Goal: Task Accomplishment & Management: Manage account settings

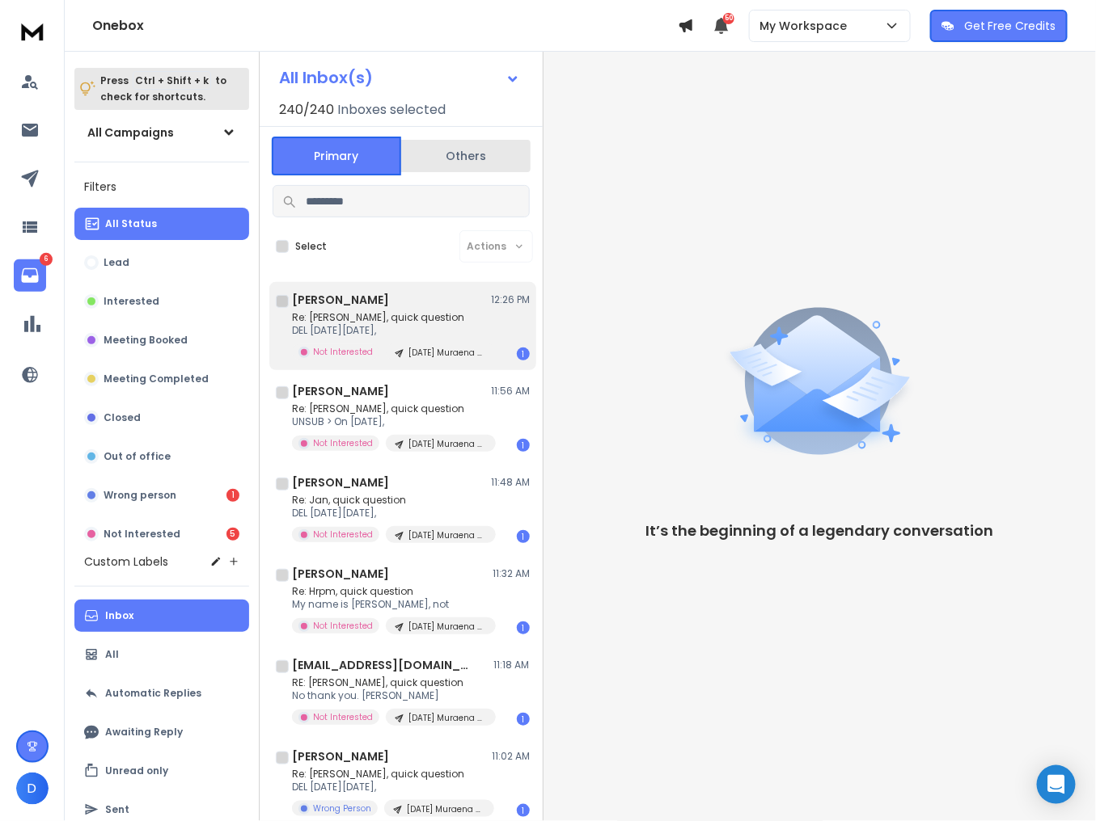
click at [374, 307] on h1 "Hannah Dubin" at bounding box center [340, 300] width 97 height 16
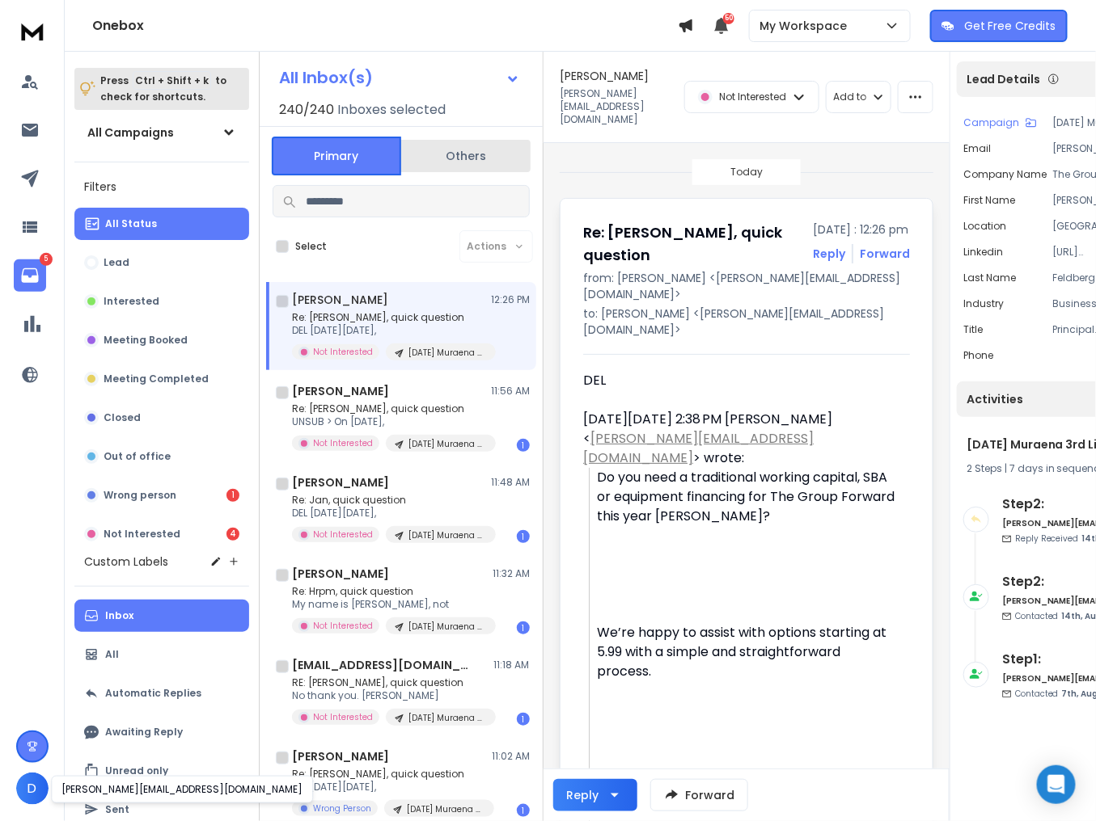
click at [22, 788] on span "D" at bounding box center [32, 789] width 32 height 32
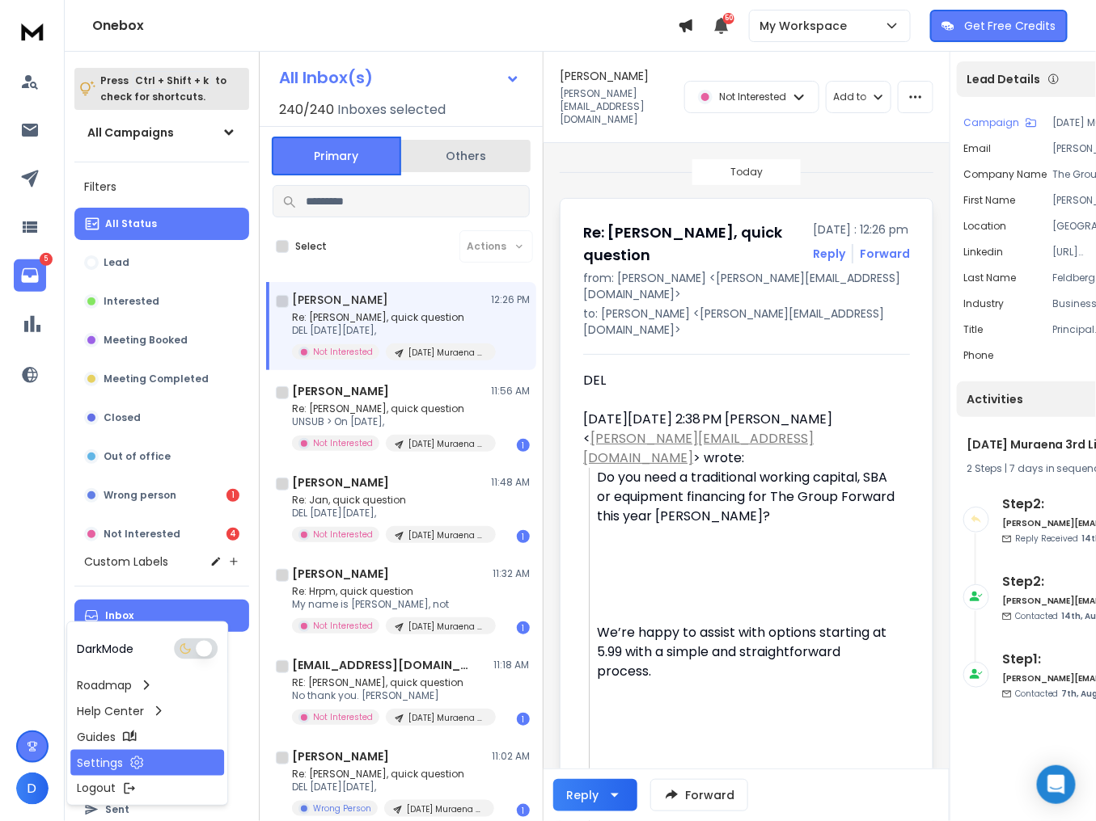
click at [105, 762] on p "Settings" at bounding box center [100, 763] width 46 height 16
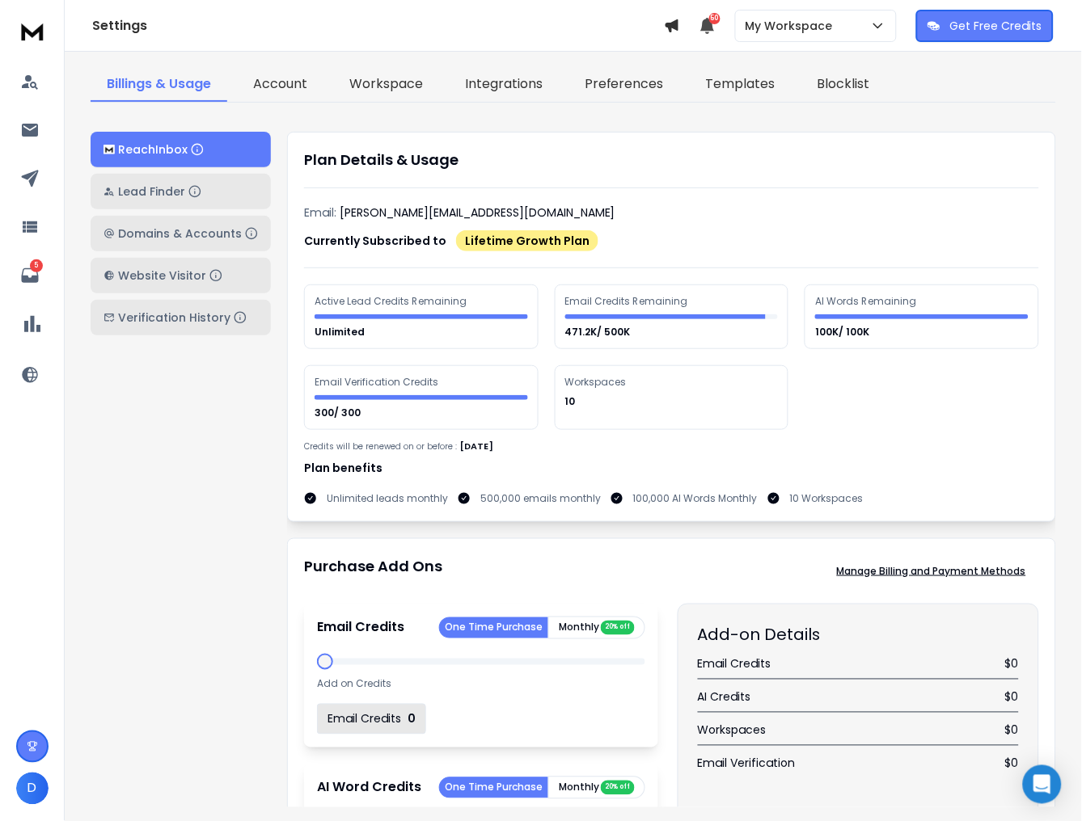
click at [847, 74] on link "Blocklist" at bounding box center [843, 85] width 85 height 34
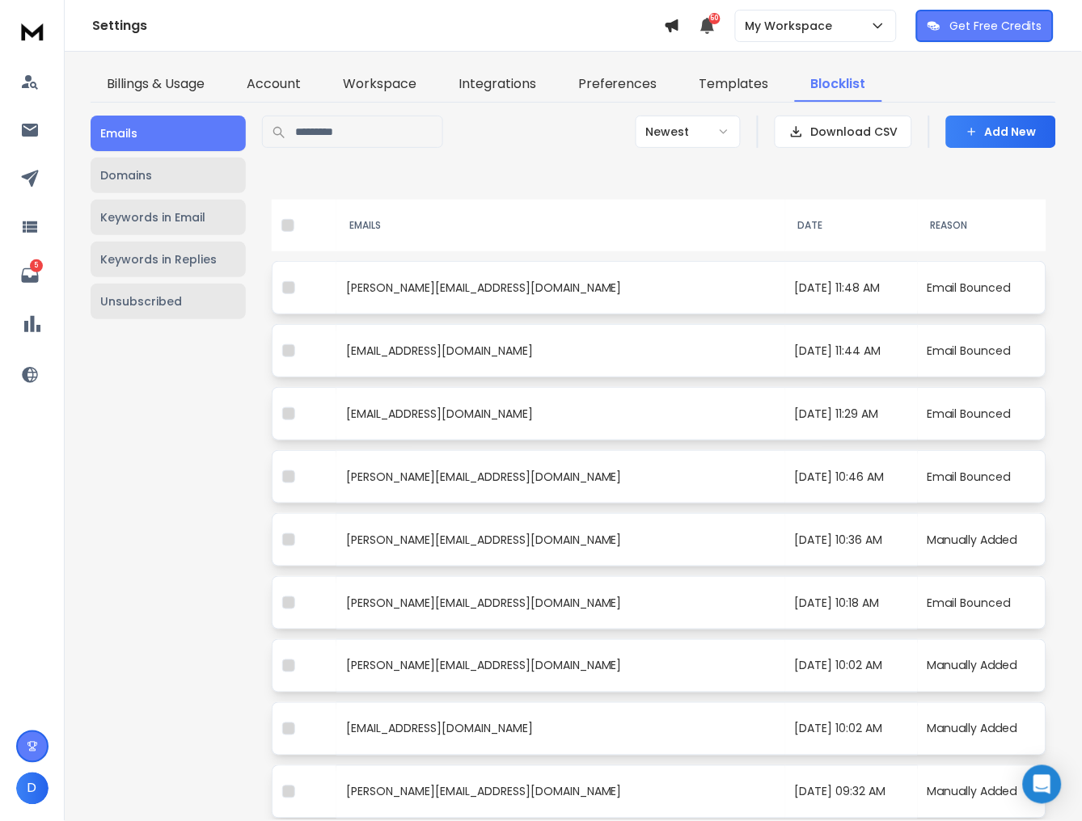
click at [986, 133] on p "Add New" at bounding box center [1011, 132] width 52 height 16
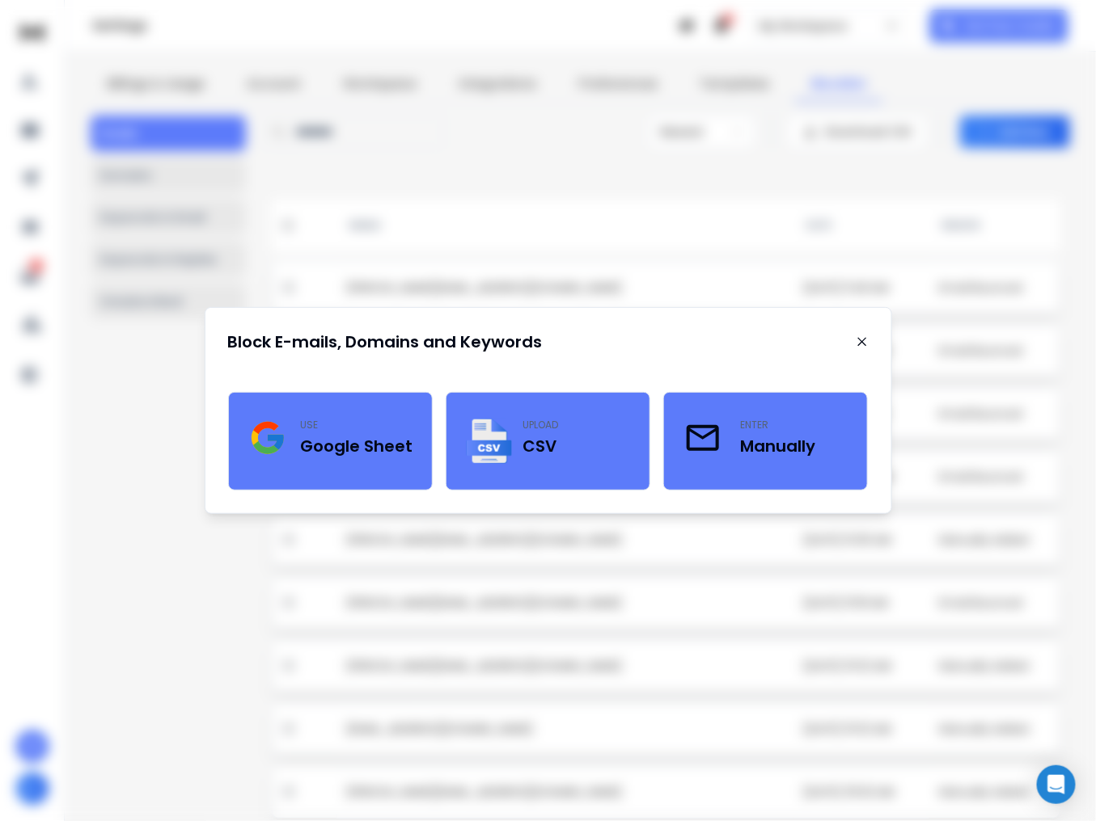
drag, startPoint x: 771, startPoint y: 451, endPoint x: 762, endPoint y: 450, distance: 9.0
click at [762, 450] on h3 "Manually" at bounding box center [777, 446] width 75 height 23
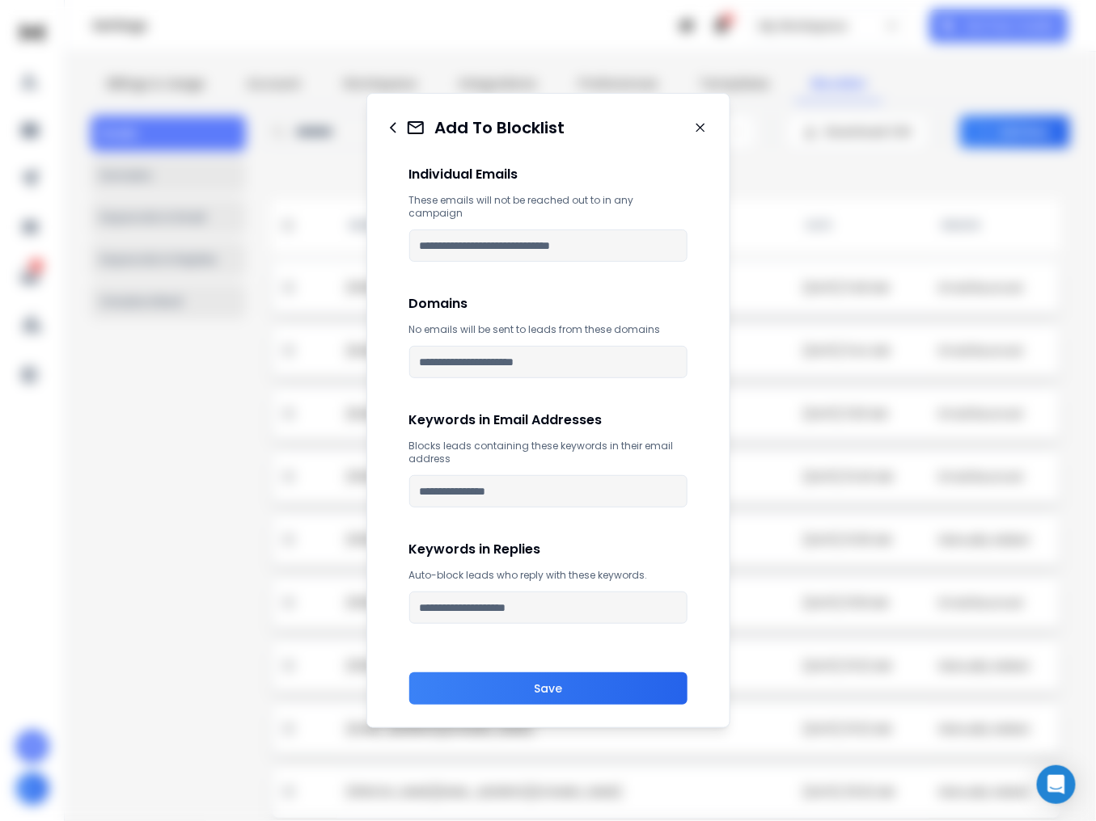
drag, startPoint x: 509, startPoint y: 232, endPoint x: 508, endPoint y: 246, distance: 13.8
click at [509, 234] on input at bounding box center [548, 246] width 278 height 32
paste input "**********"
type input "**********"
click at [550, 682] on button "Save" at bounding box center [548, 689] width 278 height 32
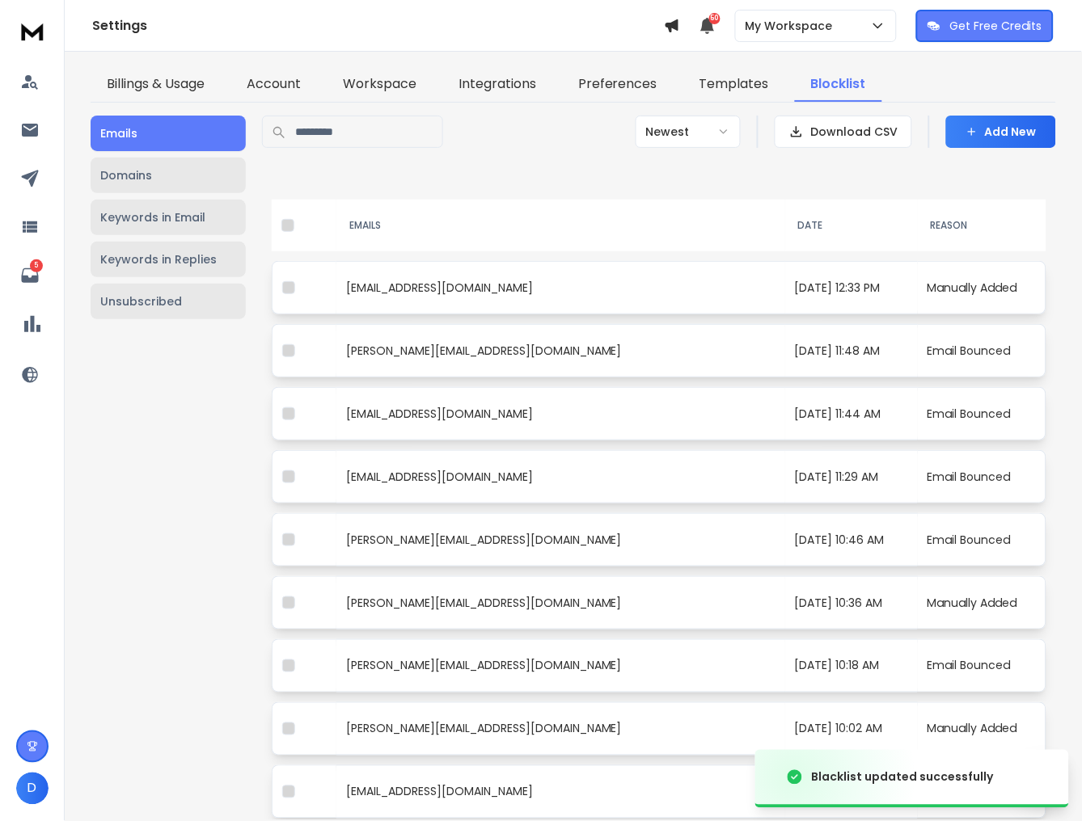
click at [970, 126] on icon at bounding box center [971, 131] width 13 height 13
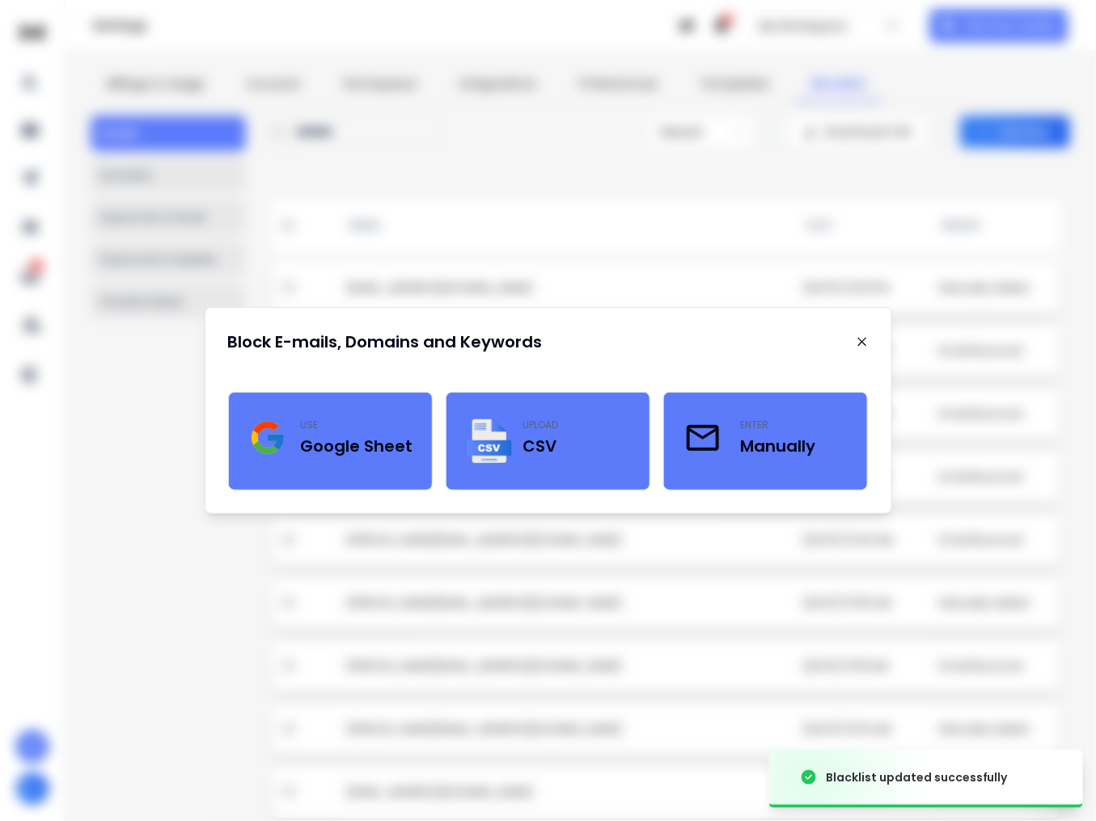
click at [766, 427] on p "enter" at bounding box center [777, 425] width 75 height 13
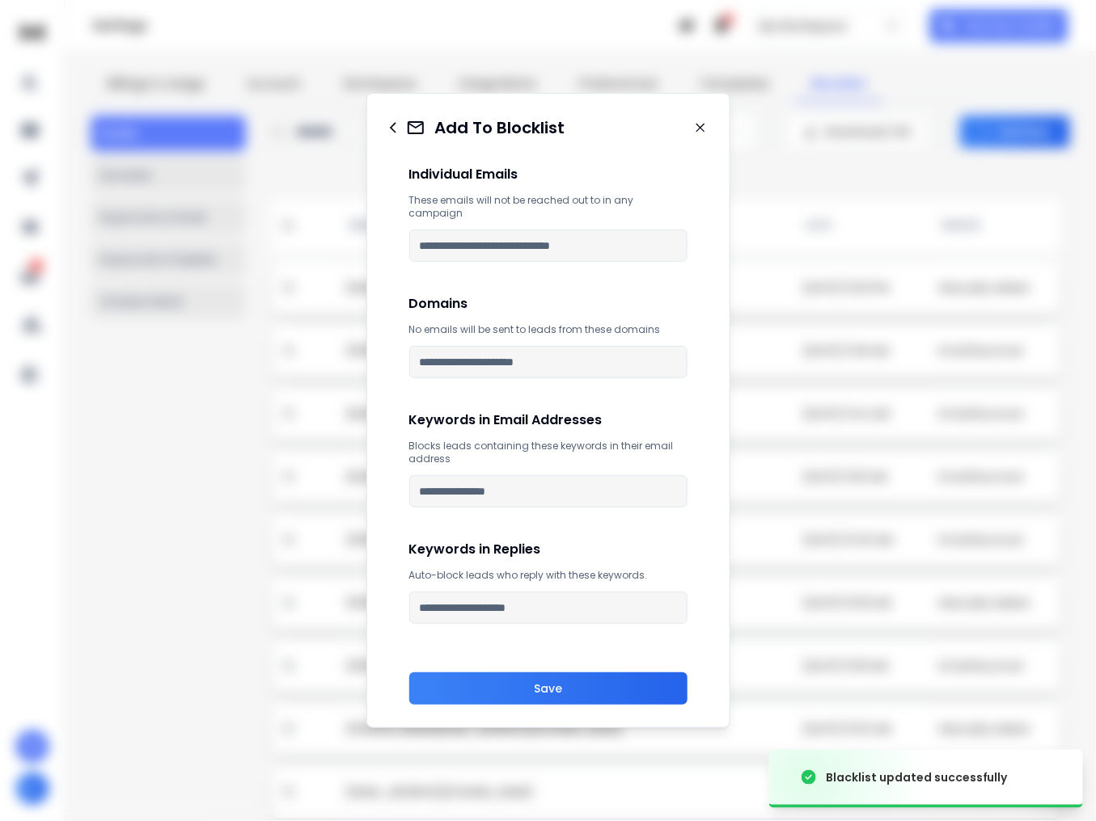
click at [505, 231] on input at bounding box center [548, 246] width 278 height 32
paste input "**********"
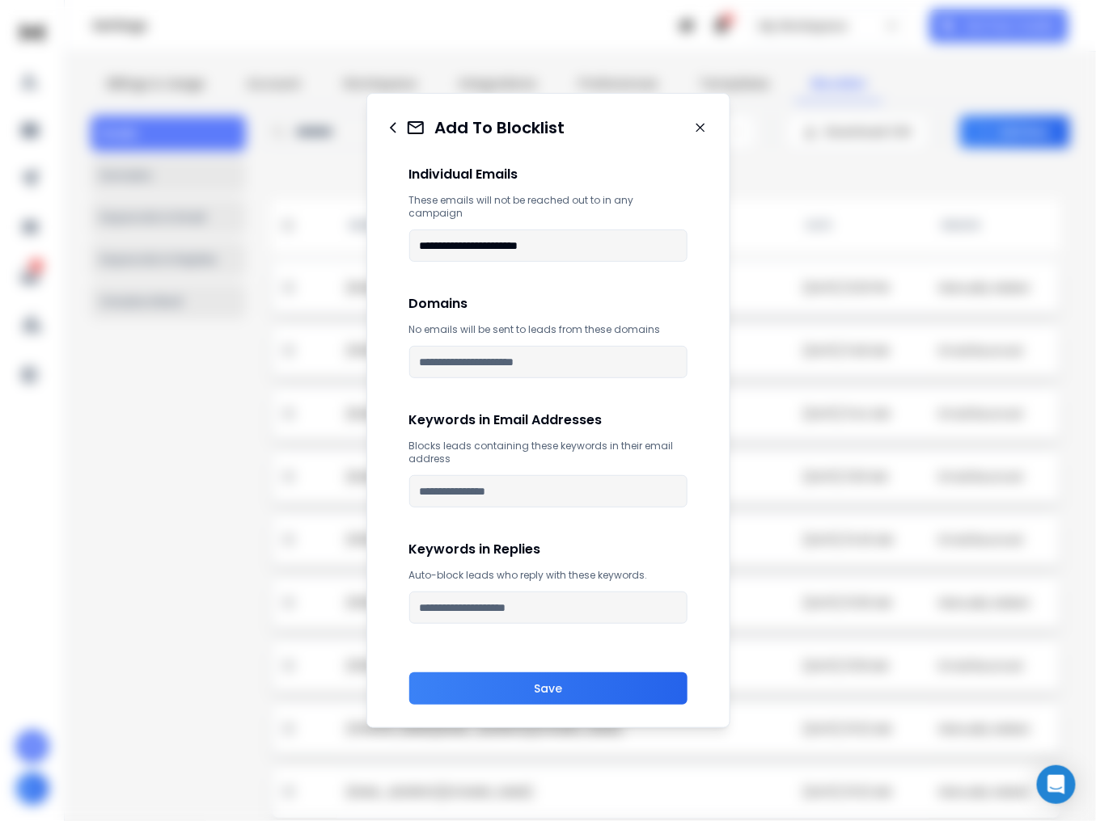
type input "**********"
drag, startPoint x: 595, startPoint y: 682, endPoint x: 284, endPoint y: 599, distance: 322.0
click at [593, 681] on button "Save" at bounding box center [548, 689] width 278 height 32
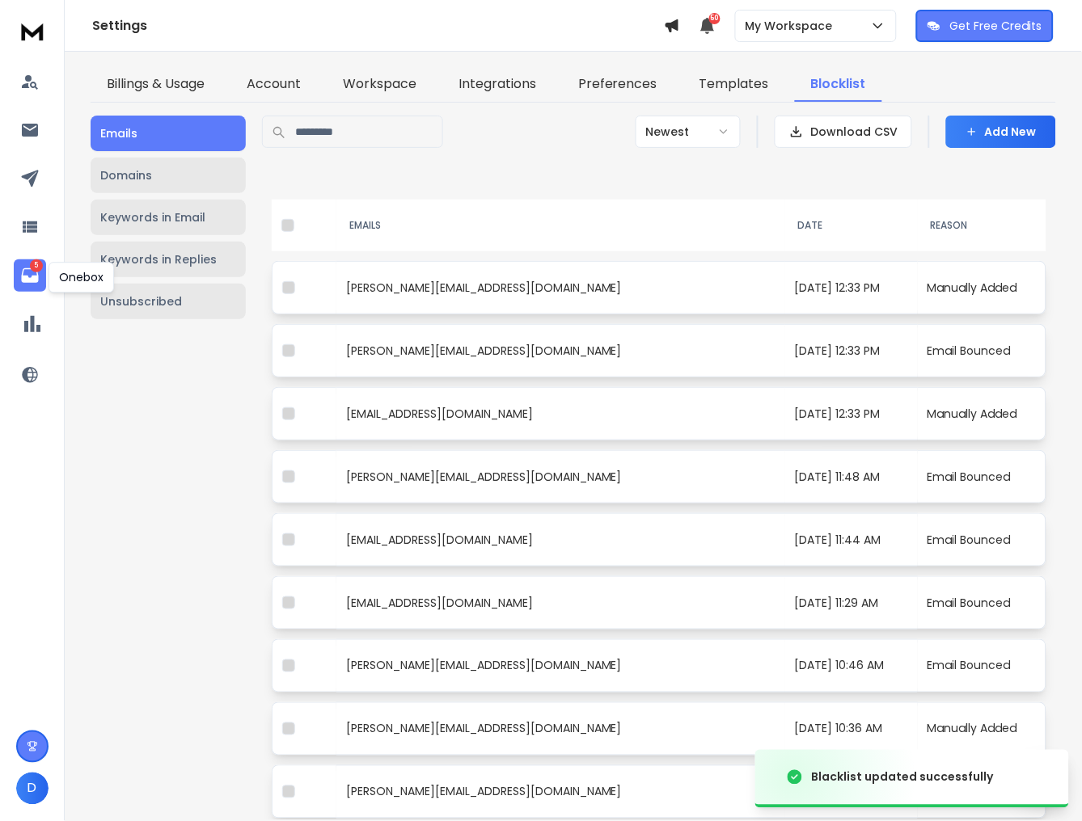
click at [17, 276] on link "5" at bounding box center [30, 276] width 32 height 32
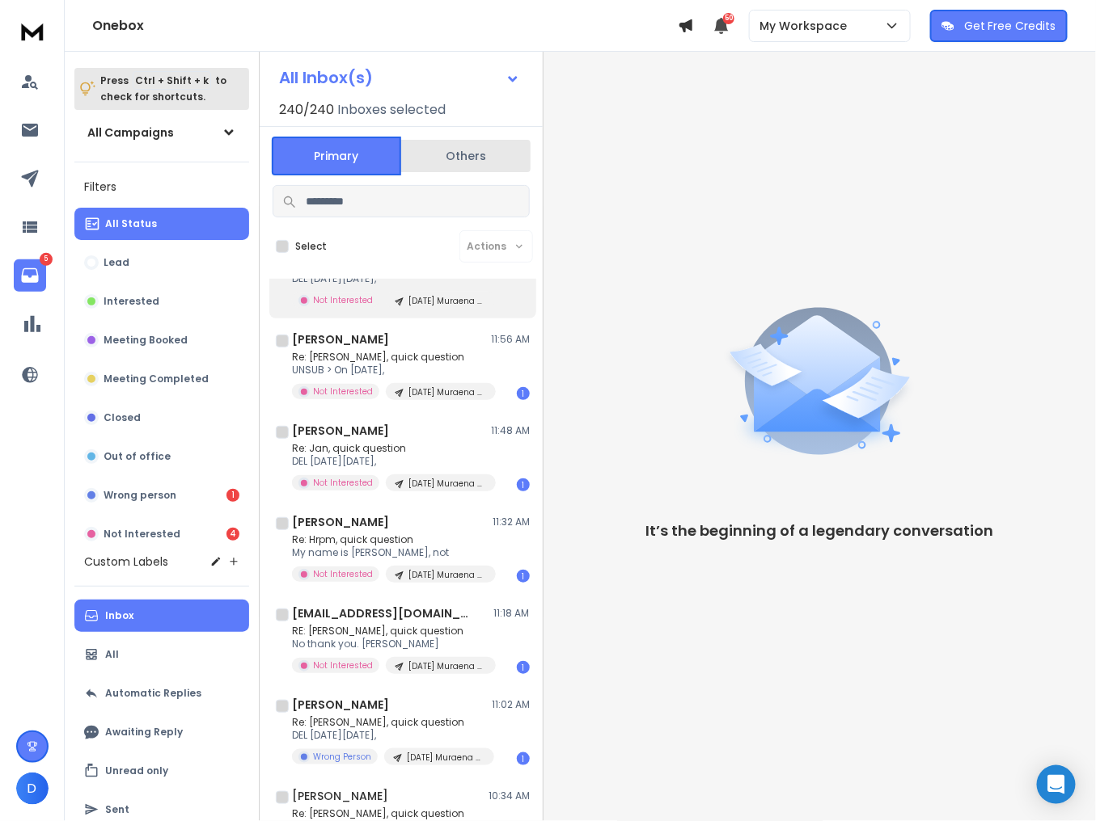
scroll to position [90, 0]
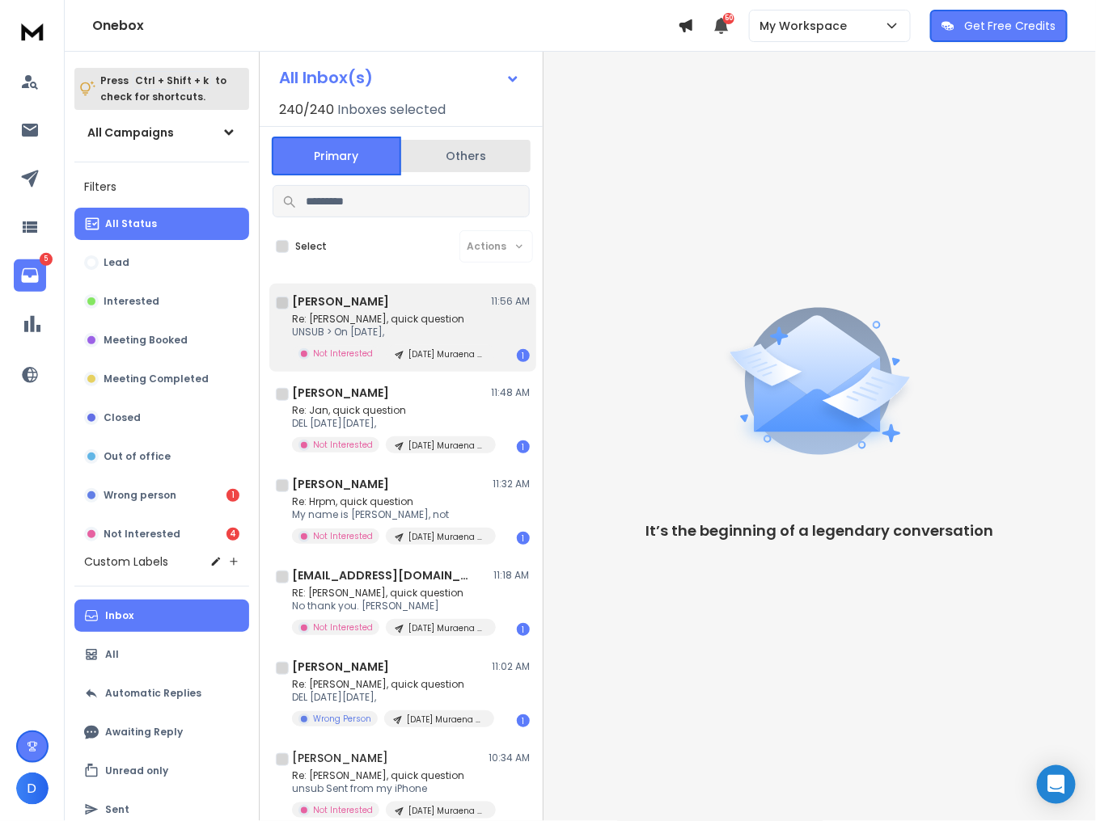
click at [415, 320] on p "Re: Neil, quick question" at bounding box center [389, 319] width 194 height 13
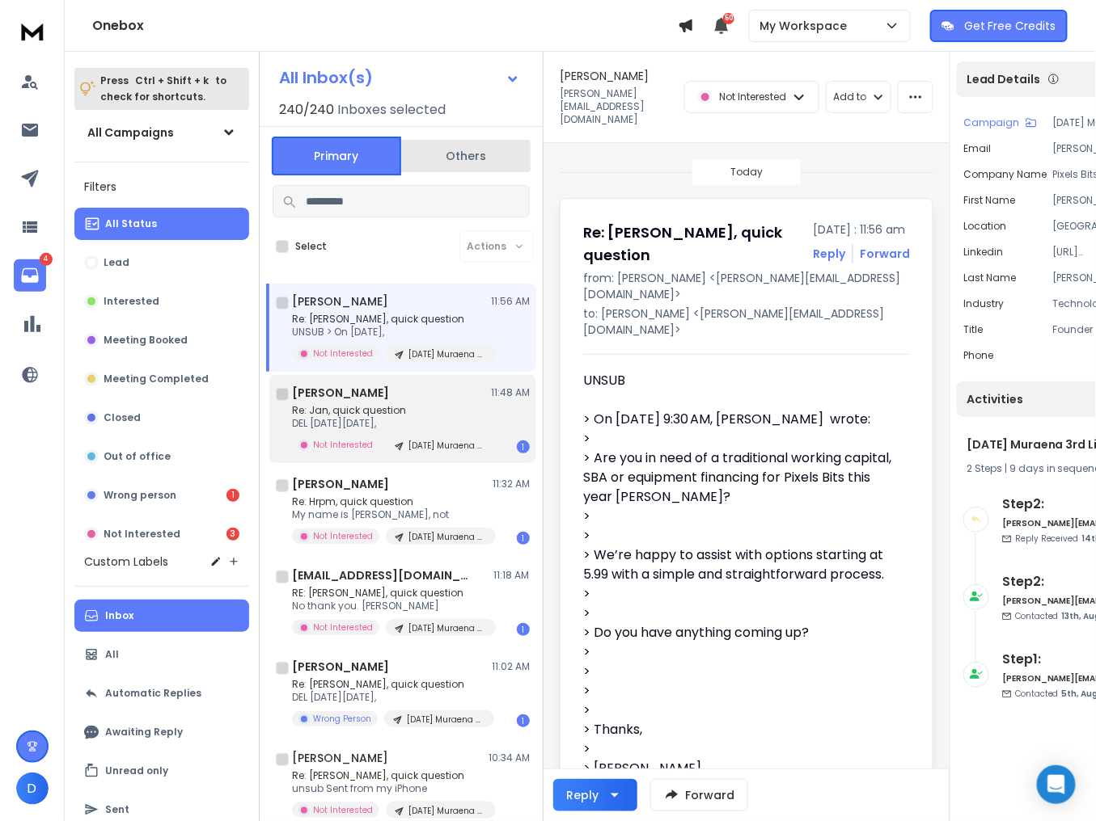
drag, startPoint x: 433, startPoint y: 401, endPoint x: 492, endPoint y: 378, distance: 62.5
click at [434, 401] on div "Jan Dijkers 11:48 AM Re: Jan, quick question DEL On Thu, Aug 14, Not Interested…" at bounding box center [411, 419] width 238 height 69
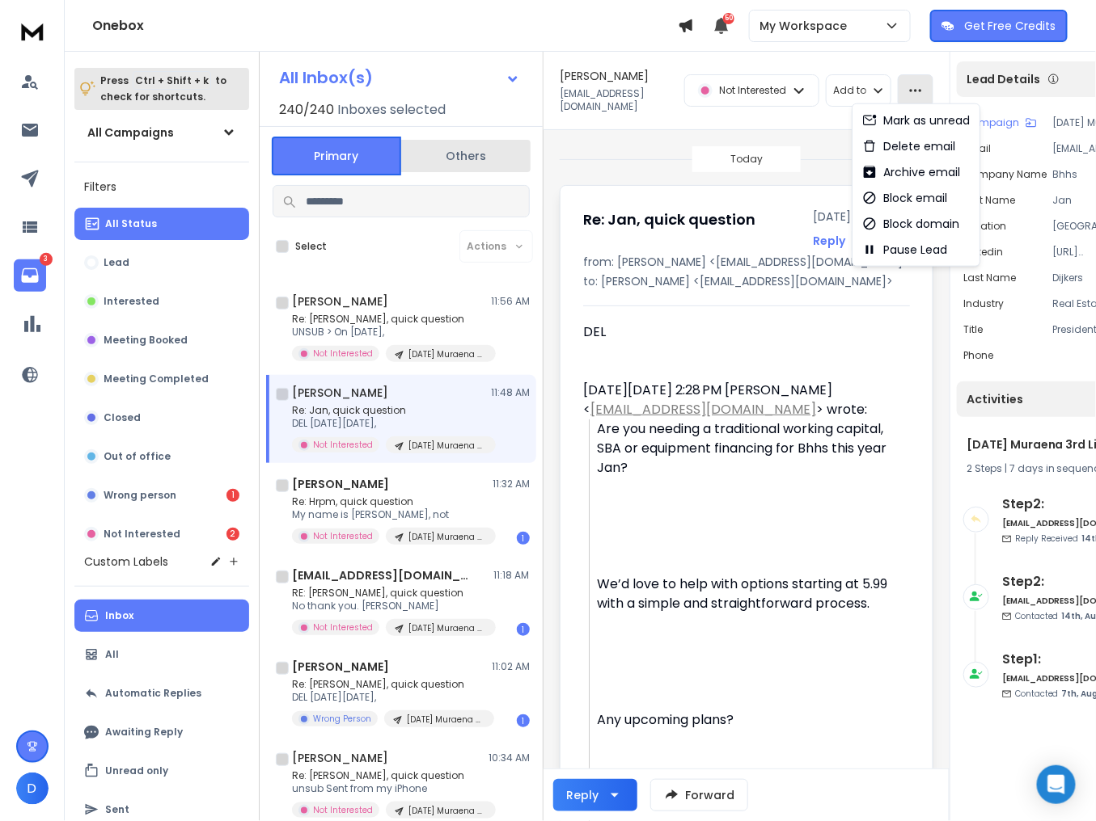
click at [922, 89] on icon "button" at bounding box center [916, 90] width 12 height 2
click at [924, 188] on div "Block email" at bounding box center [915, 198] width 120 height 26
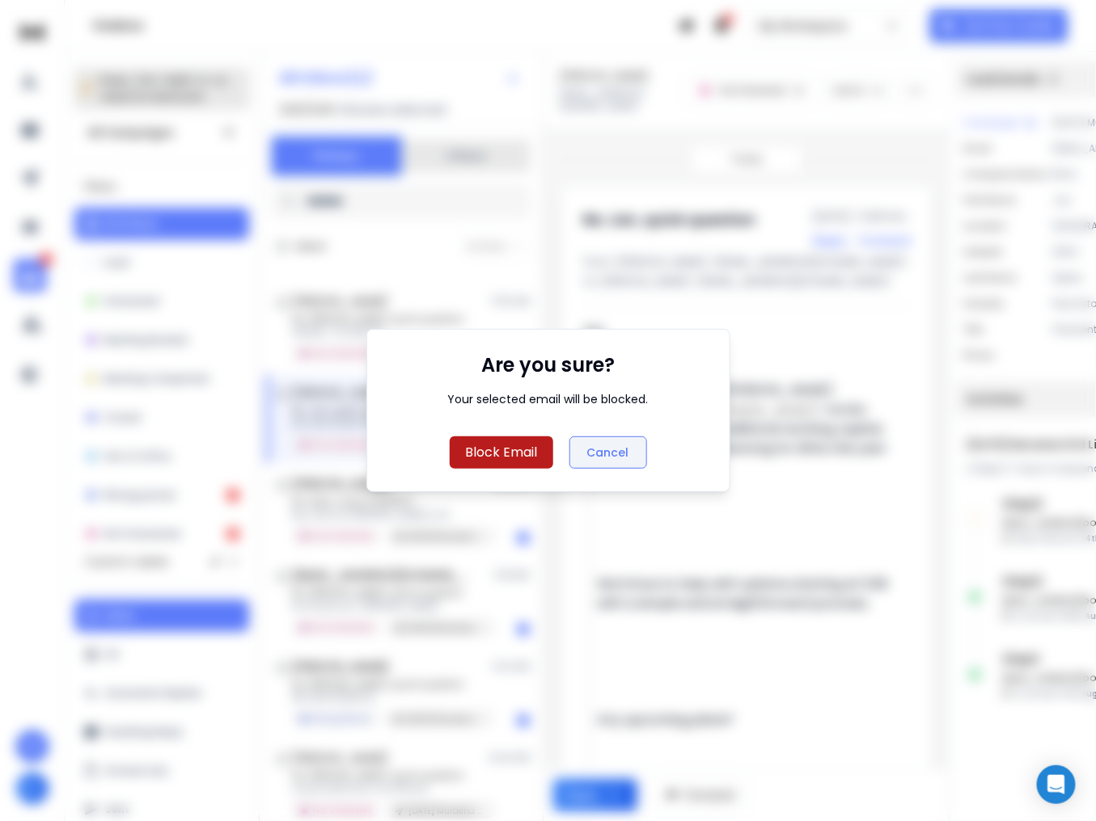
click at [505, 456] on button "Block Email" at bounding box center [501, 453] width 103 height 32
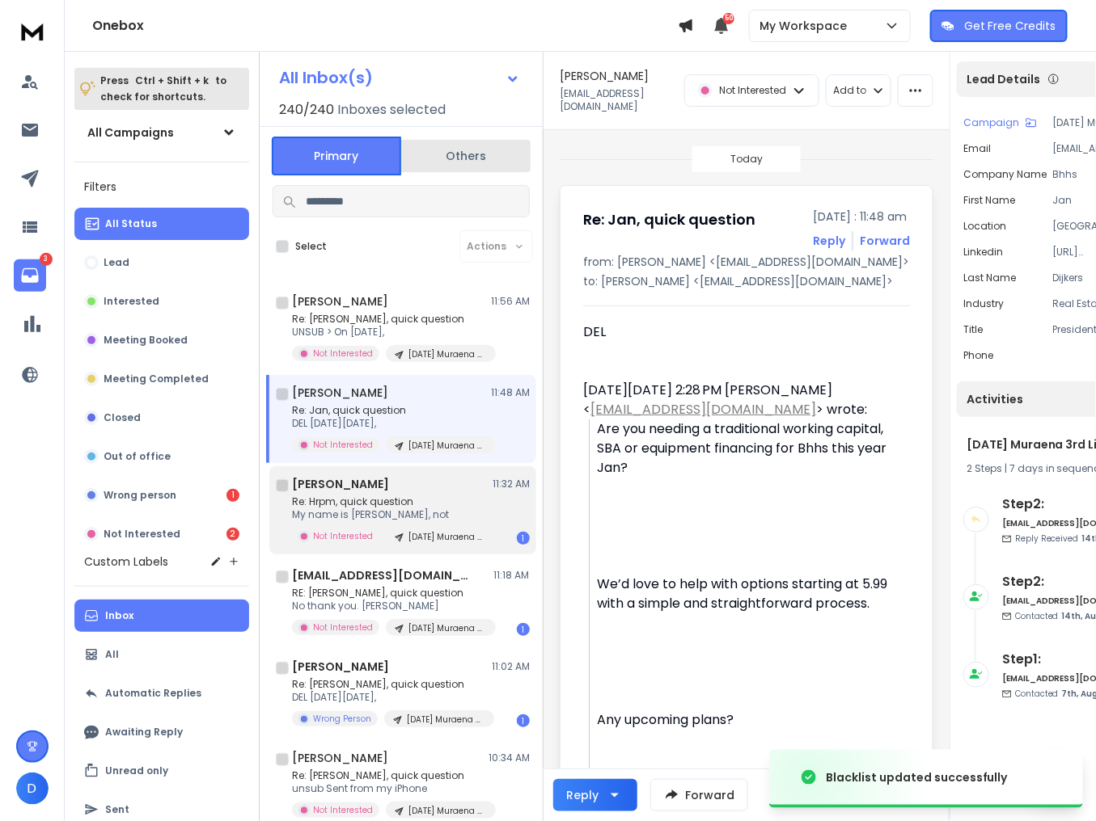
click at [383, 496] on p "Re: Hrpm, quick question" at bounding box center [389, 502] width 194 height 13
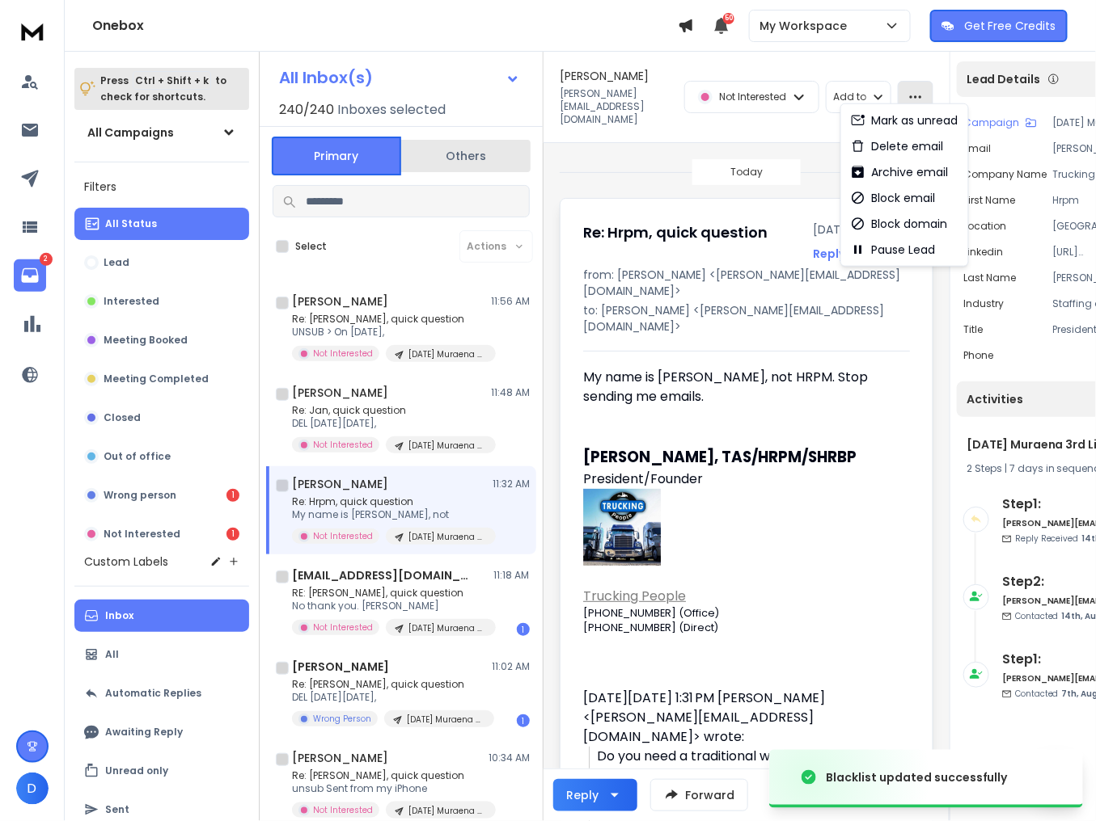
click at [923, 90] on icon "button" at bounding box center [915, 97] width 15 height 15
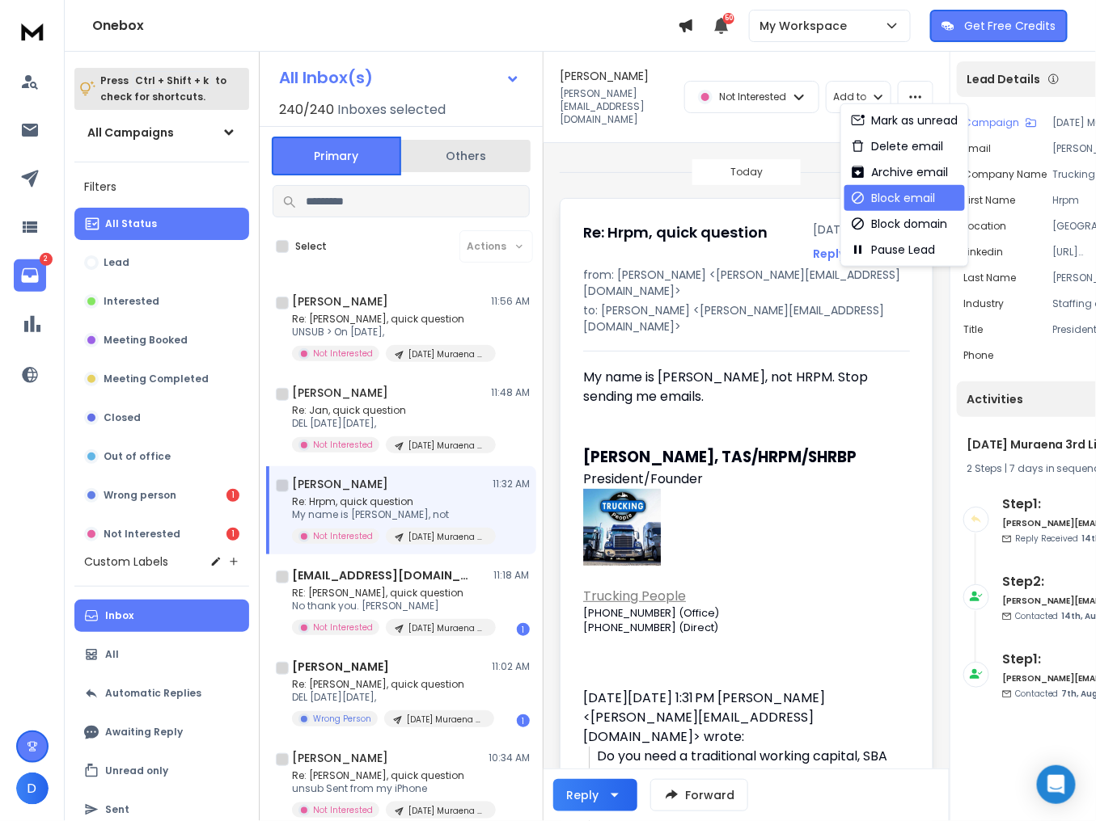
click at [910, 192] on div "Block email" at bounding box center [893, 198] width 85 height 16
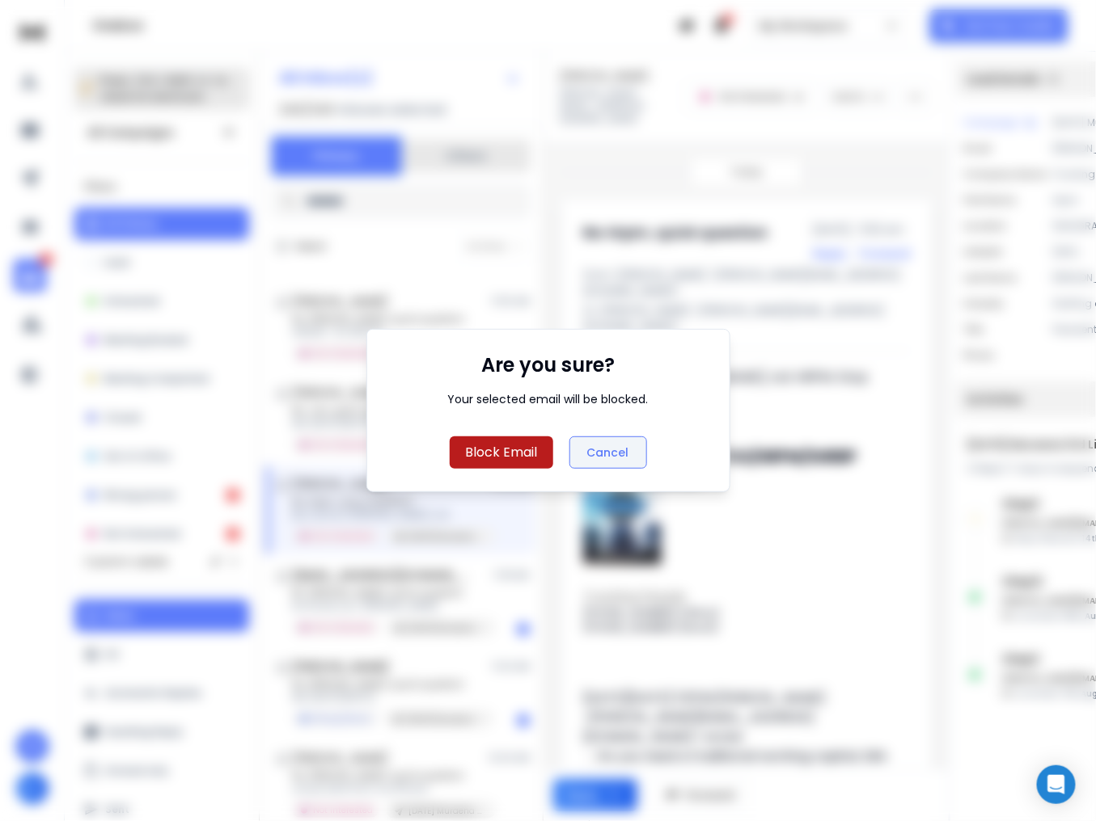
click at [492, 454] on button "Block Email" at bounding box center [501, 453] width 103 height 32
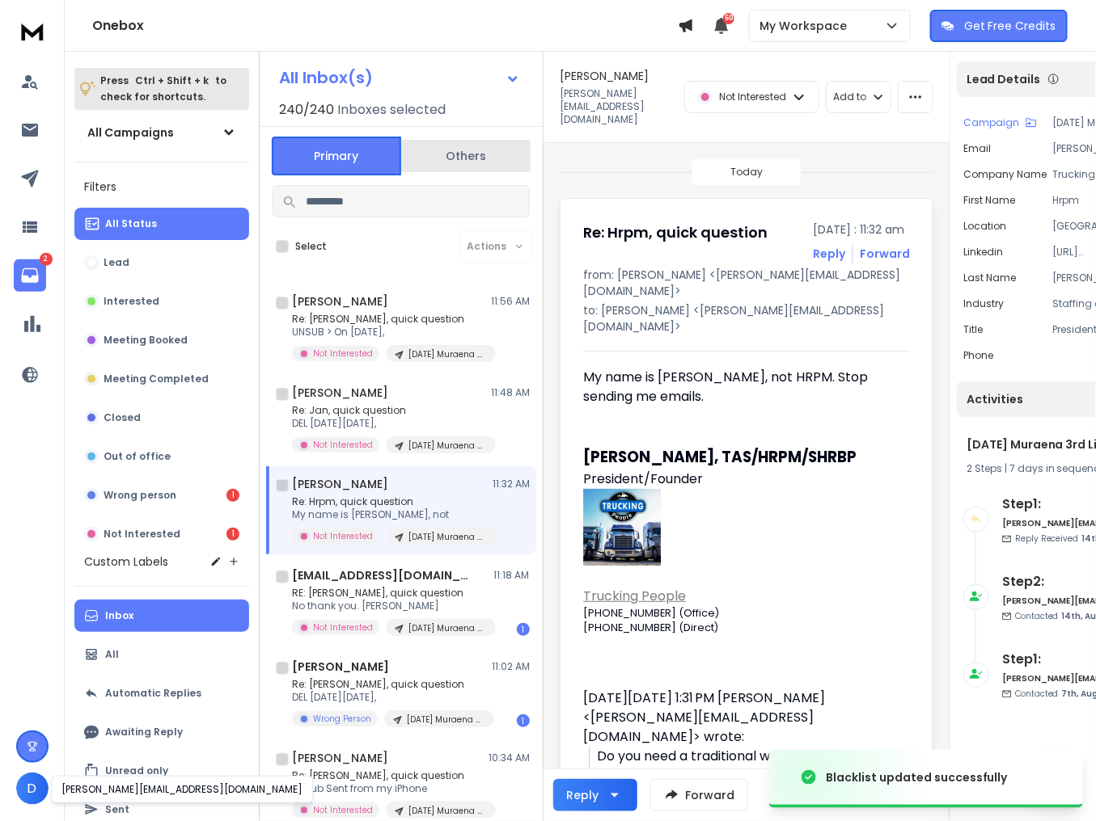
click at [33, 790] on span "D" at bounding box center [32, 789] width 32 height 32
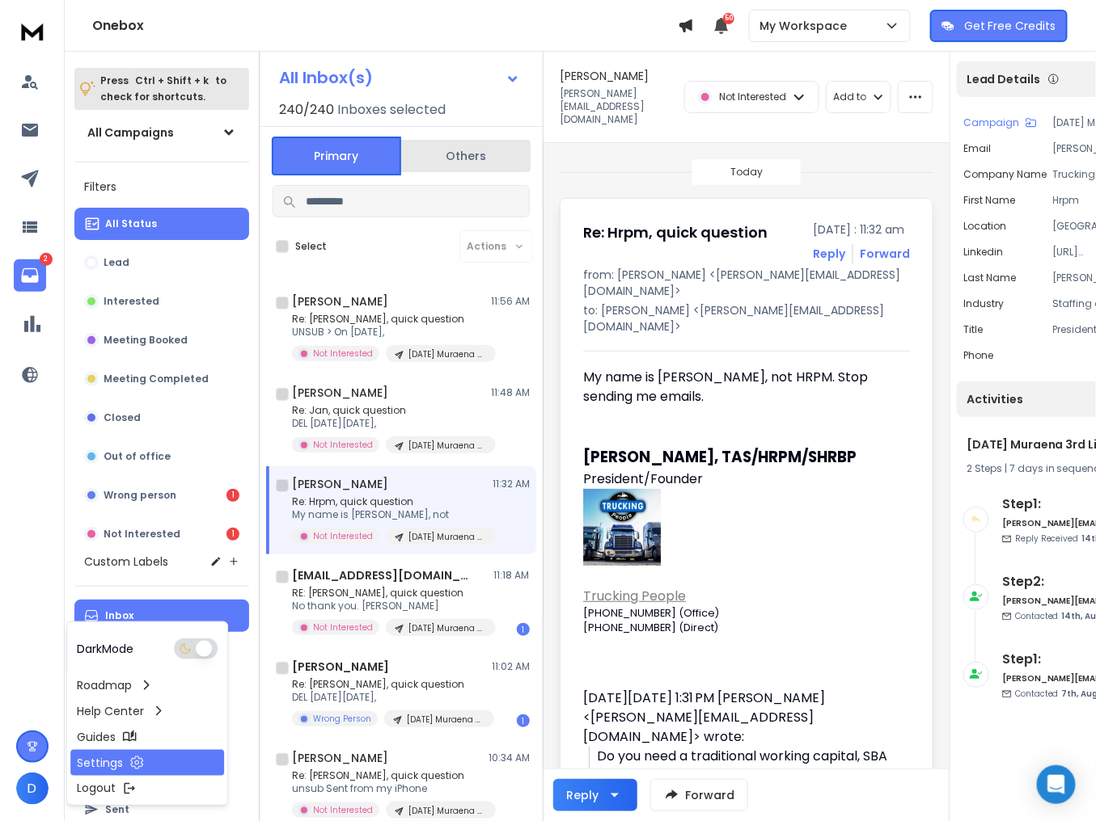
click at [99, 762] on p "Settings" at bounding box center [100, 763] width 46 height 16
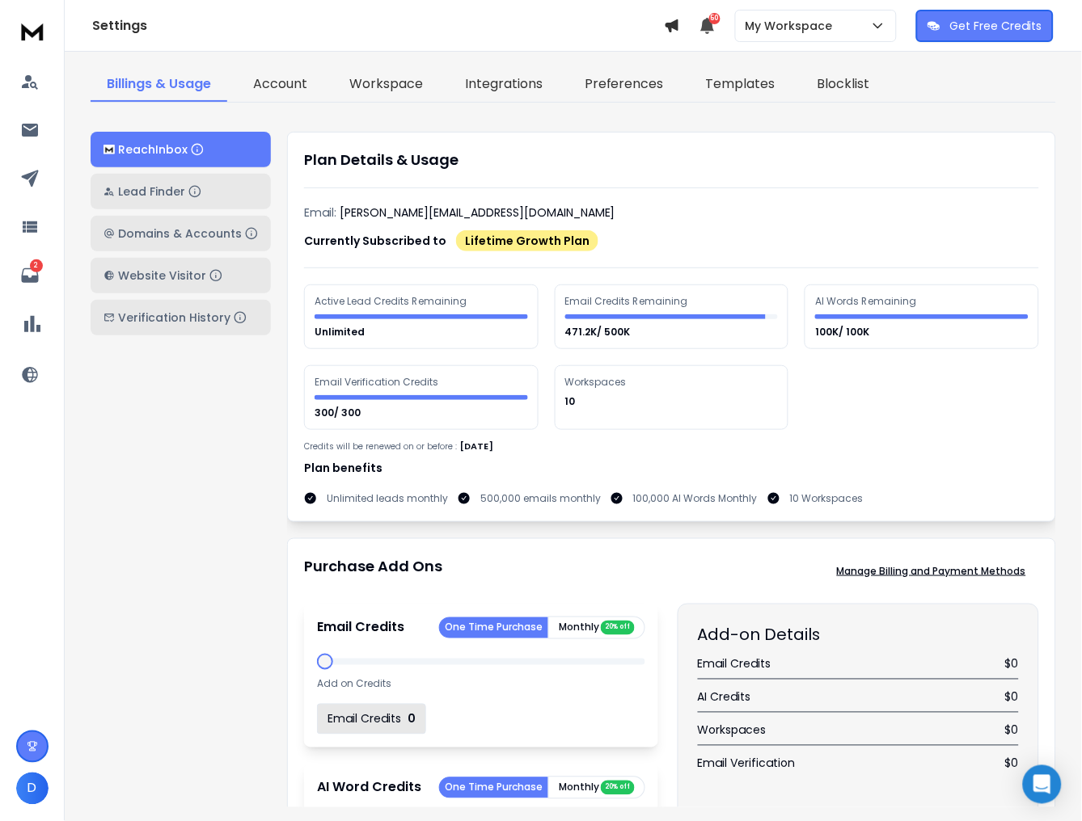
click at [847, 85] on link "Blocklist" at bounding box center [843, 85] width 85 height 34
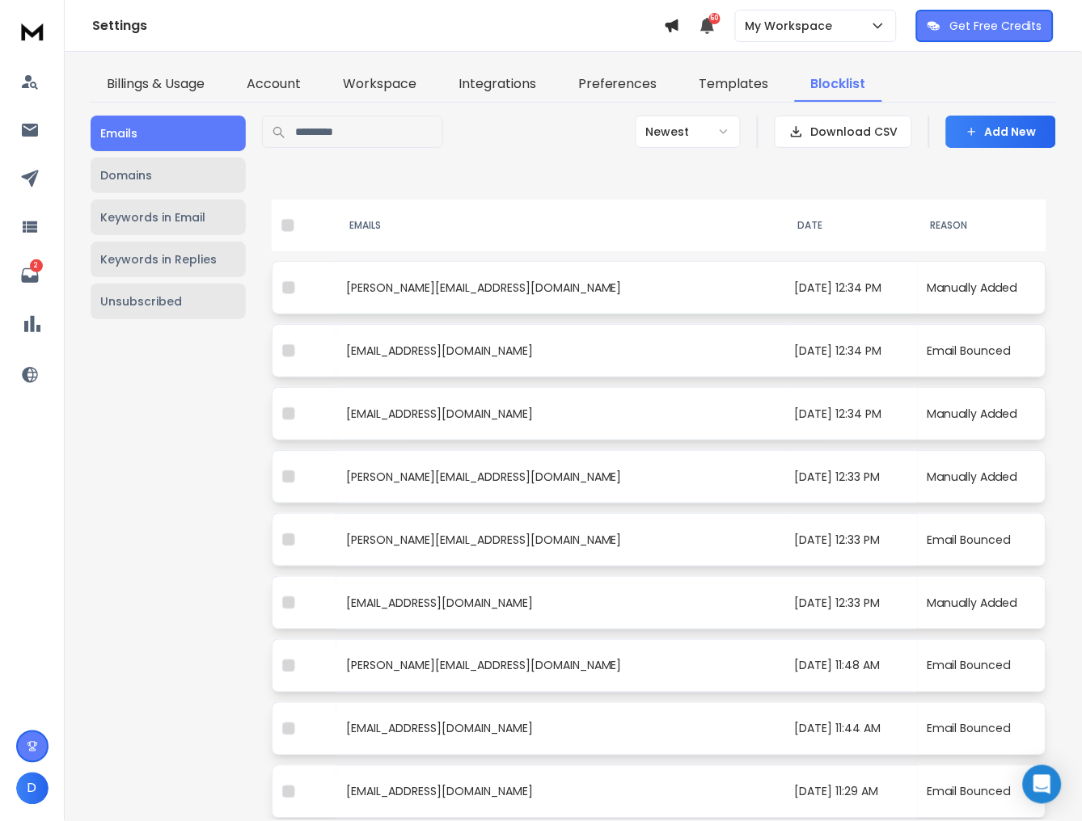
click at [967, 142] on button "Add New" at bounding box center [1001, 132] width 110 height 32
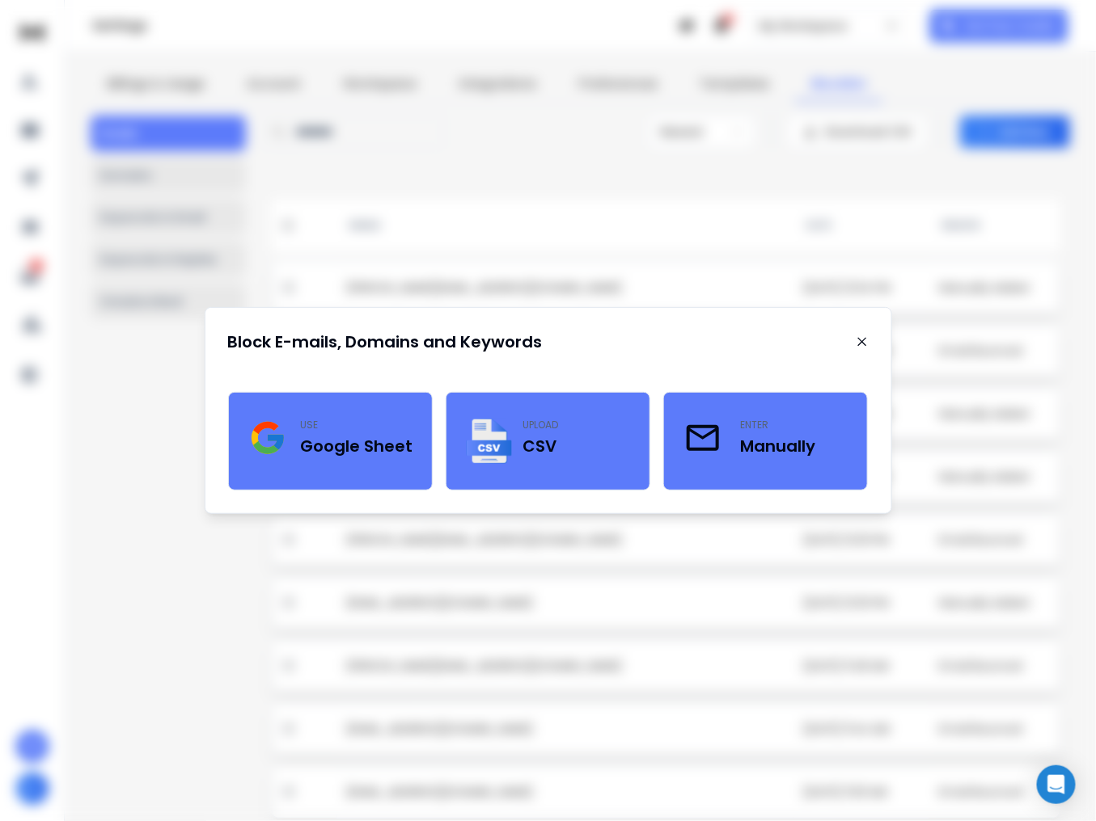
click at [739, 418] on div "enter Manually" at bounding box center [765, 441] width 205 height 99
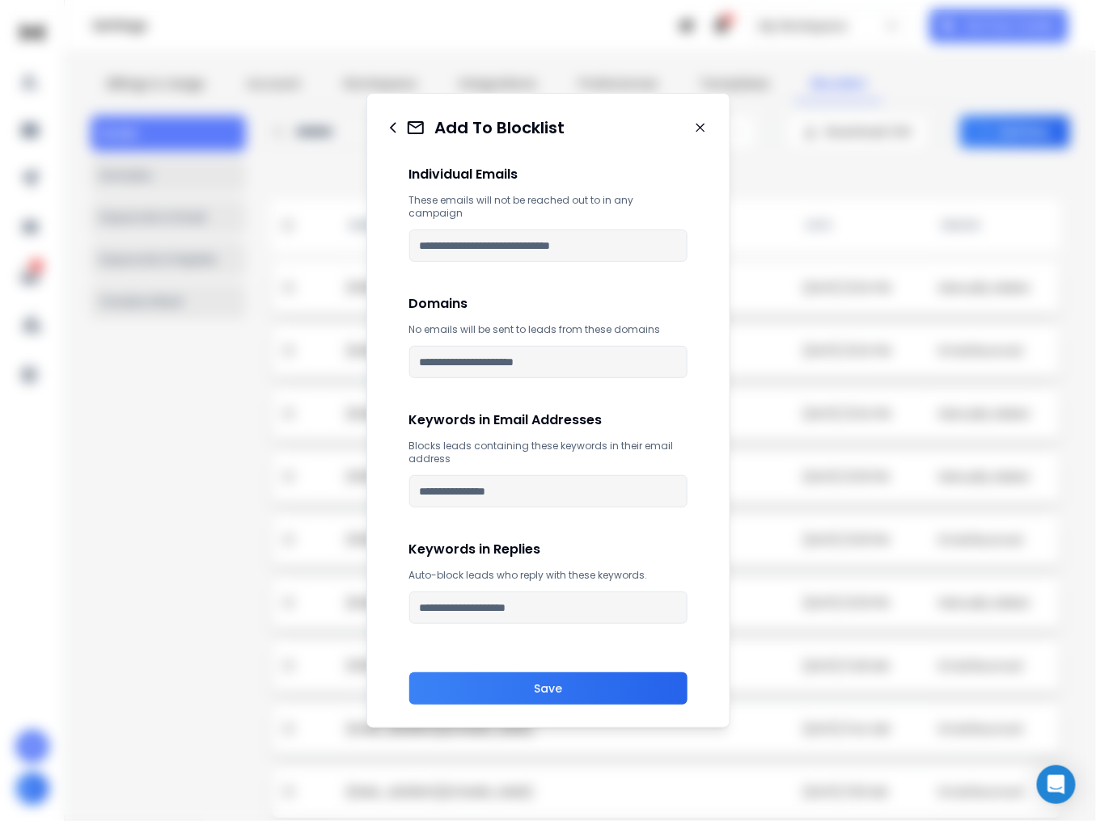
paste input "**********"
click at [505, 247] on input "**********" at bounding box center [548, 246] width 278 height 32
type input "**********"
click at [535, 661] on div "**********" at bounding box center [548, 435] width 317 height 540
drag, startPoint x: 527, startPoint y: 686, endPoint x: 521, endPoint y: 679, distance: 9.1
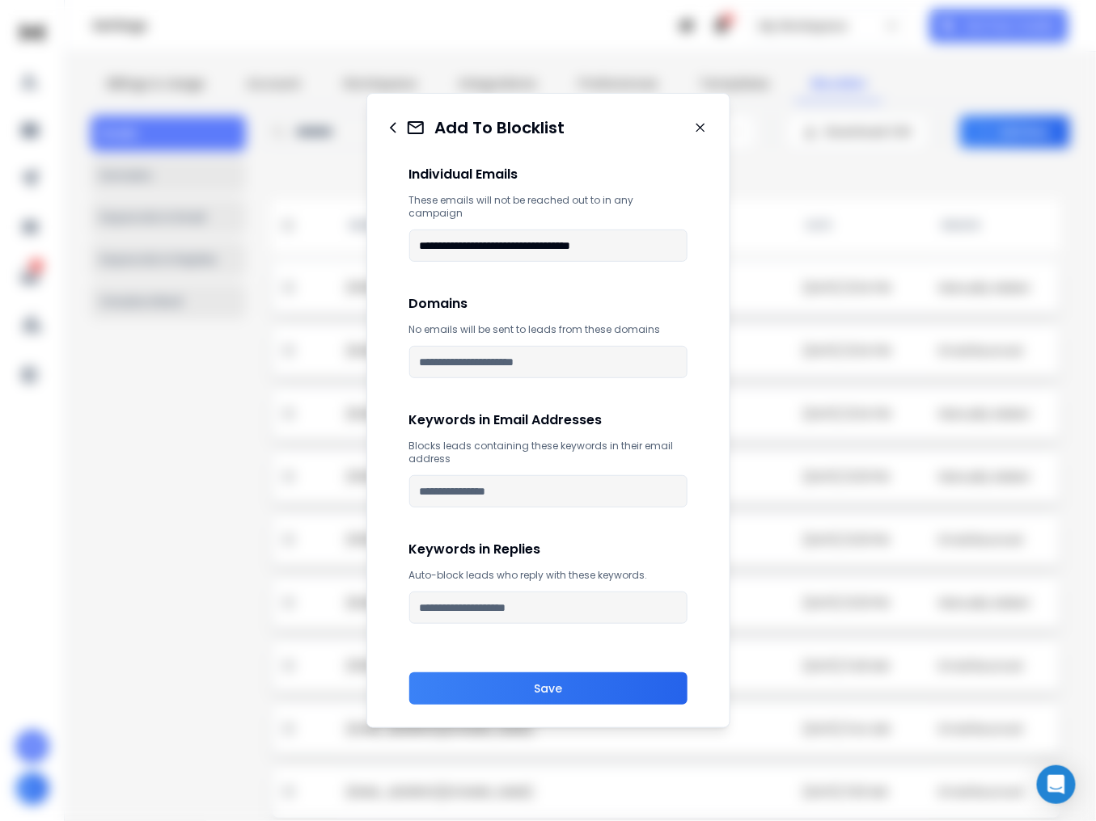
click at [526, 686] on button "Save" at bounding box center [548, 689] width 278 height 32
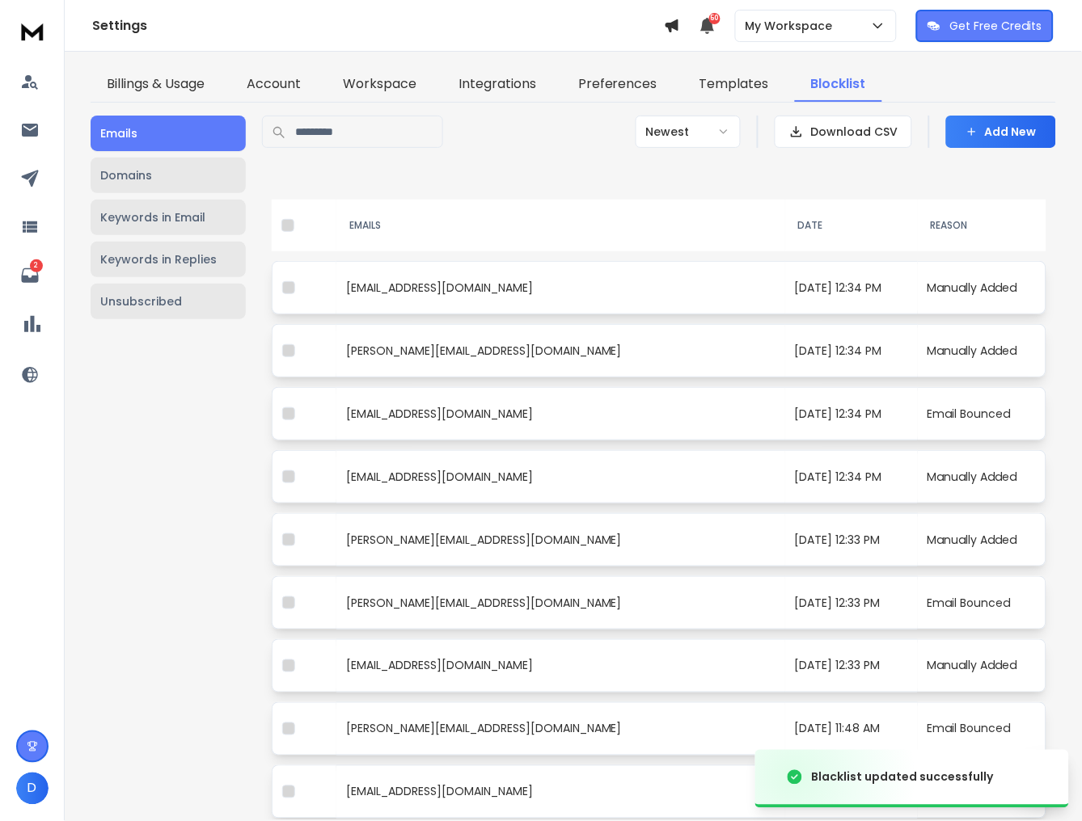
click at [997, 135] on p "Add New" at bounding box center [1011, 132] width 52 height 16
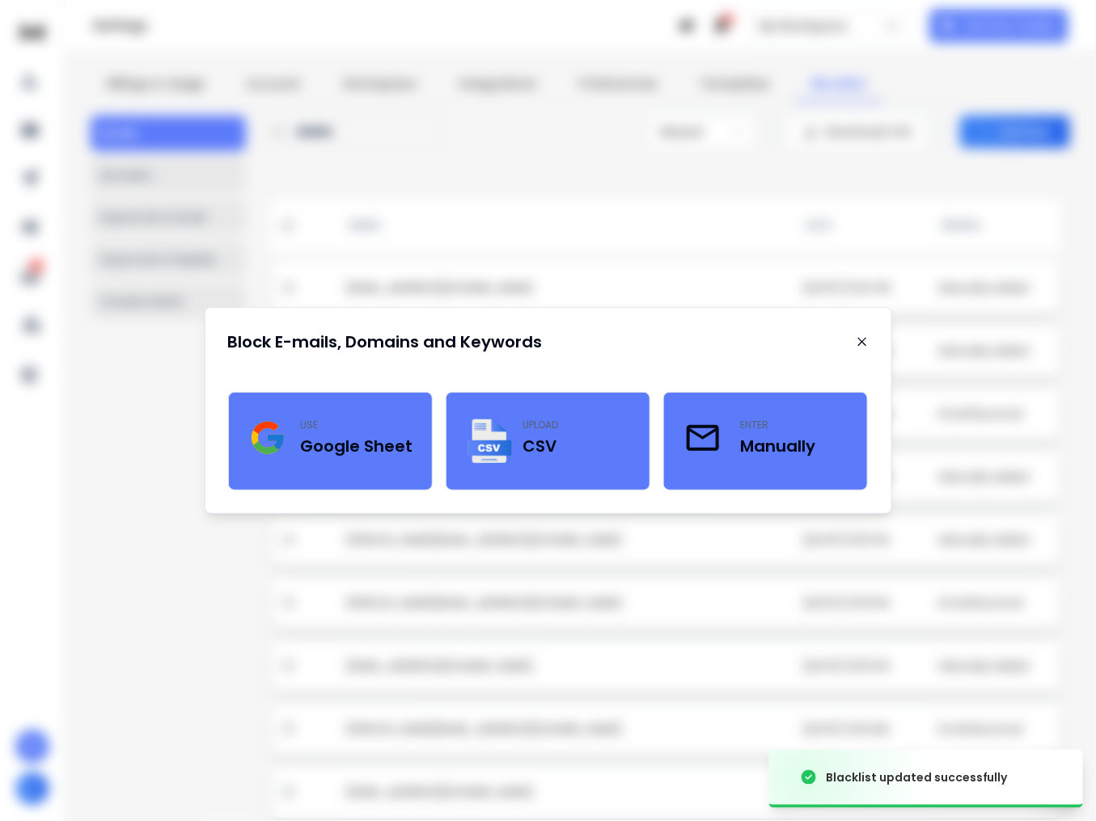
click at [764, 427] on p "enter" at bounding box center [777, 425] width 75 height 13
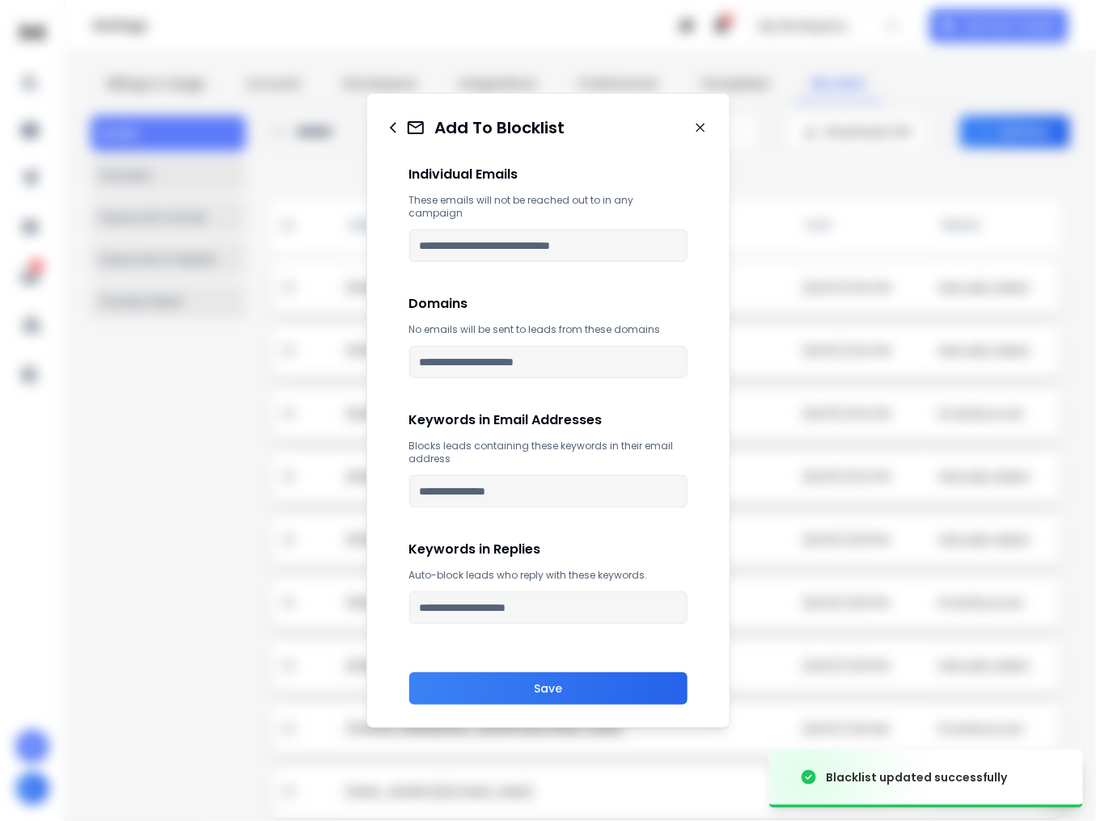
click at [484, 239] on input at bounding box center [548, 246] width 278 height 32
paste input "**********"
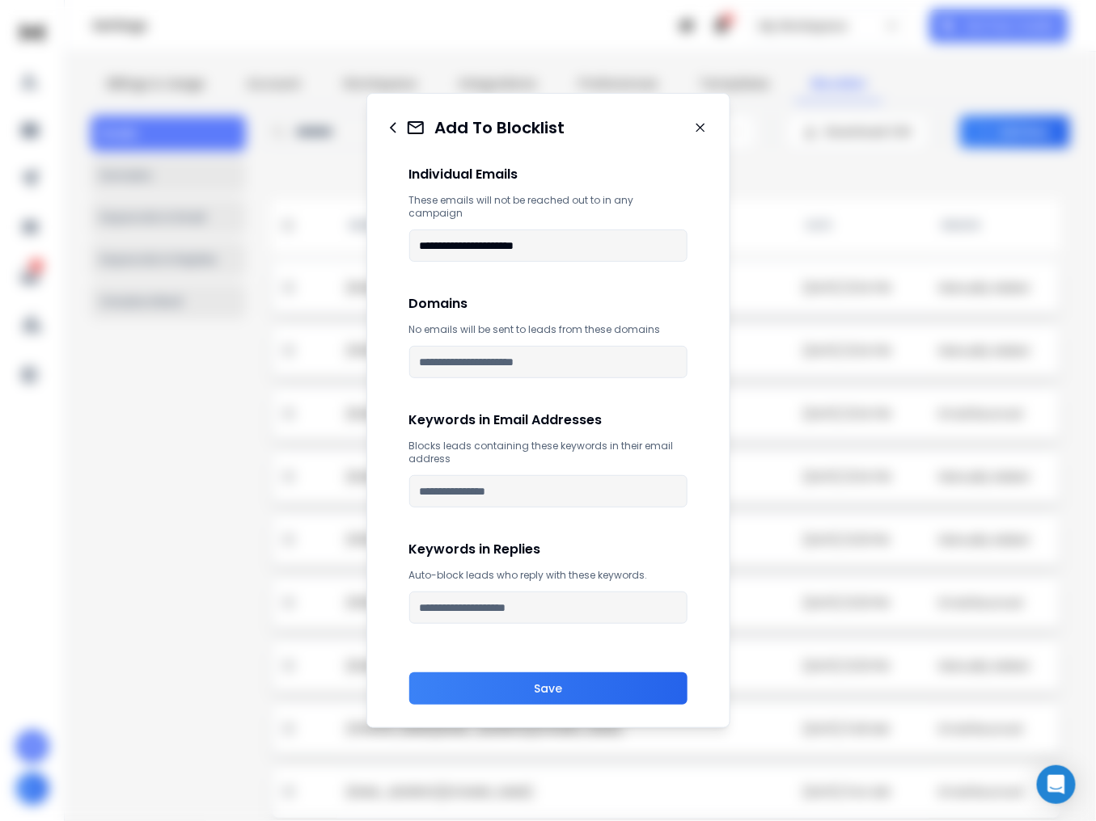
type input "**********"
click at [572, 675] on button "Save" at bounding box center [548, 689] width 278 height 32
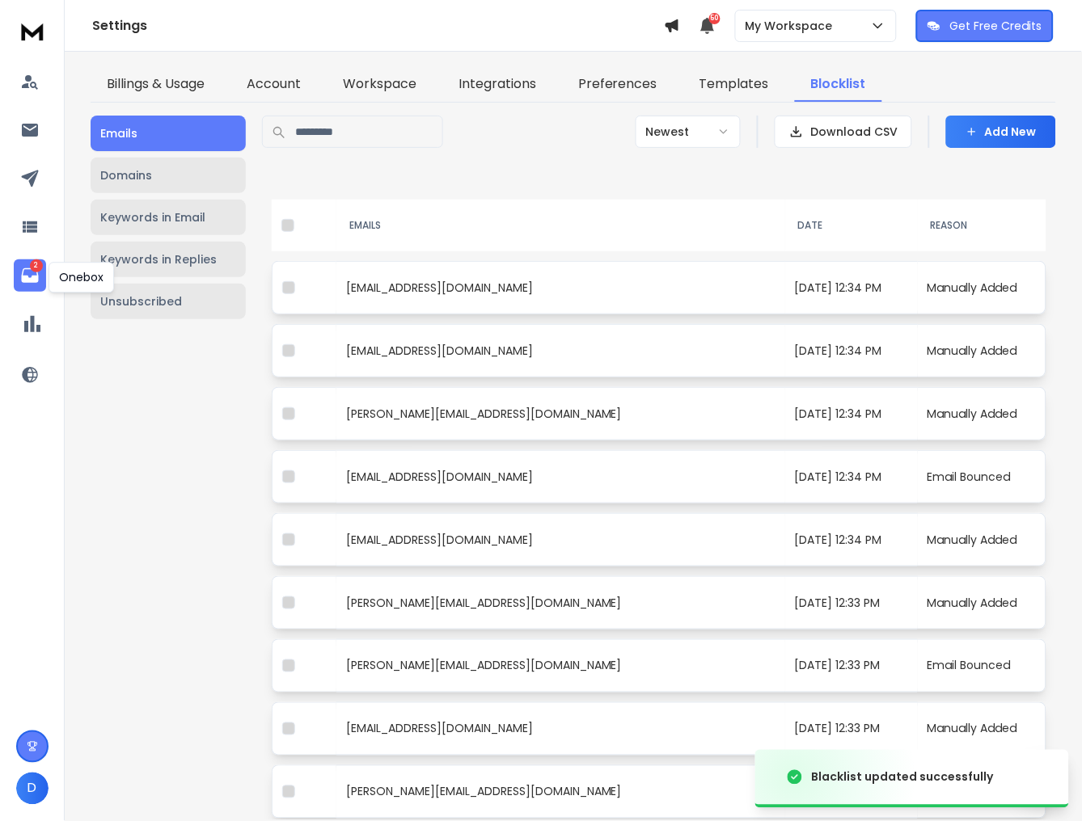
click at [28, 281] on icon at bounding box center [29, 275] width 17 height 15
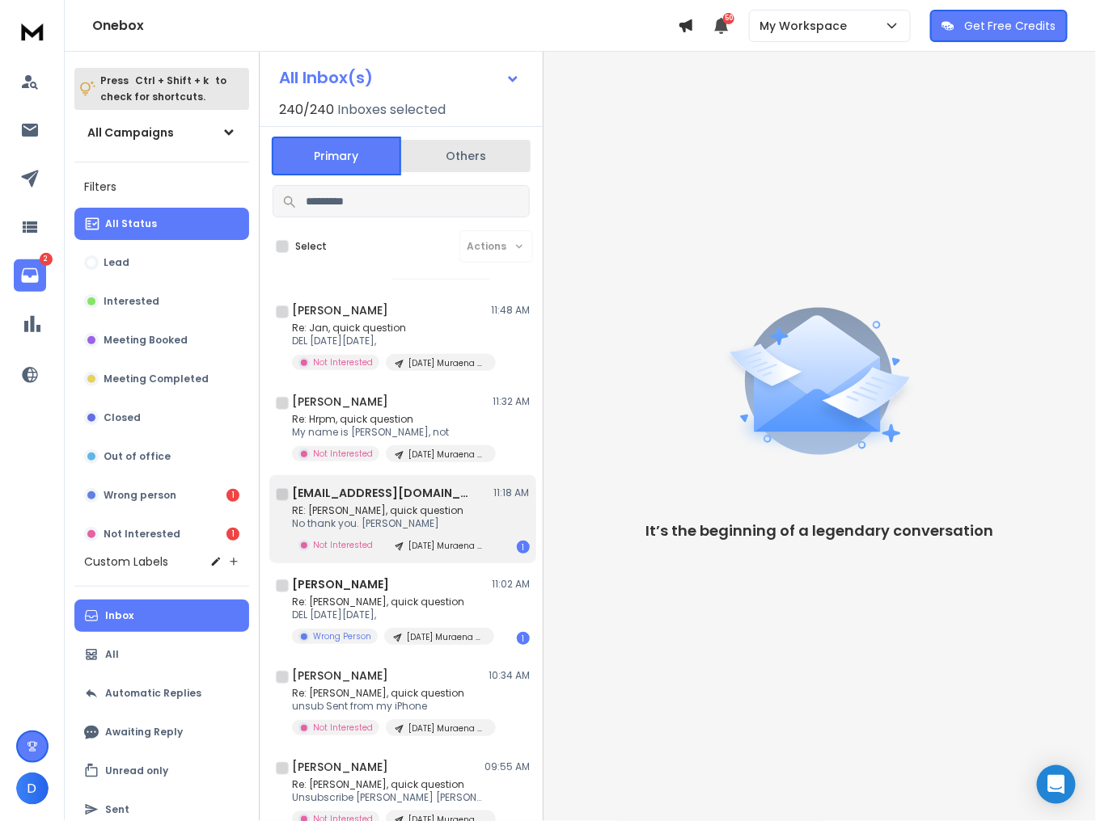
scroll to position [179, 0]
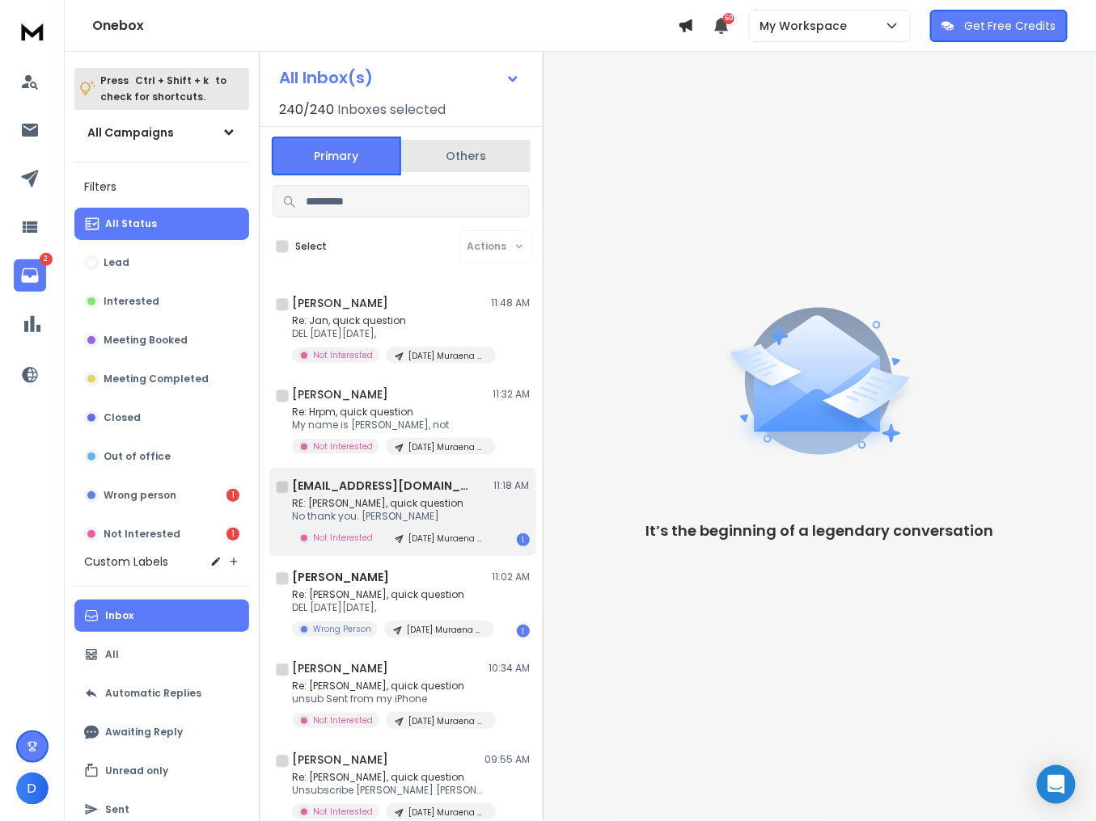
click at [405, 496] on div "mls@mlsaxinger.com 11:18 AM RE: Mike, quick question No thank you. Michael L No…" at bounding box center [411, 512] width 238 height 69
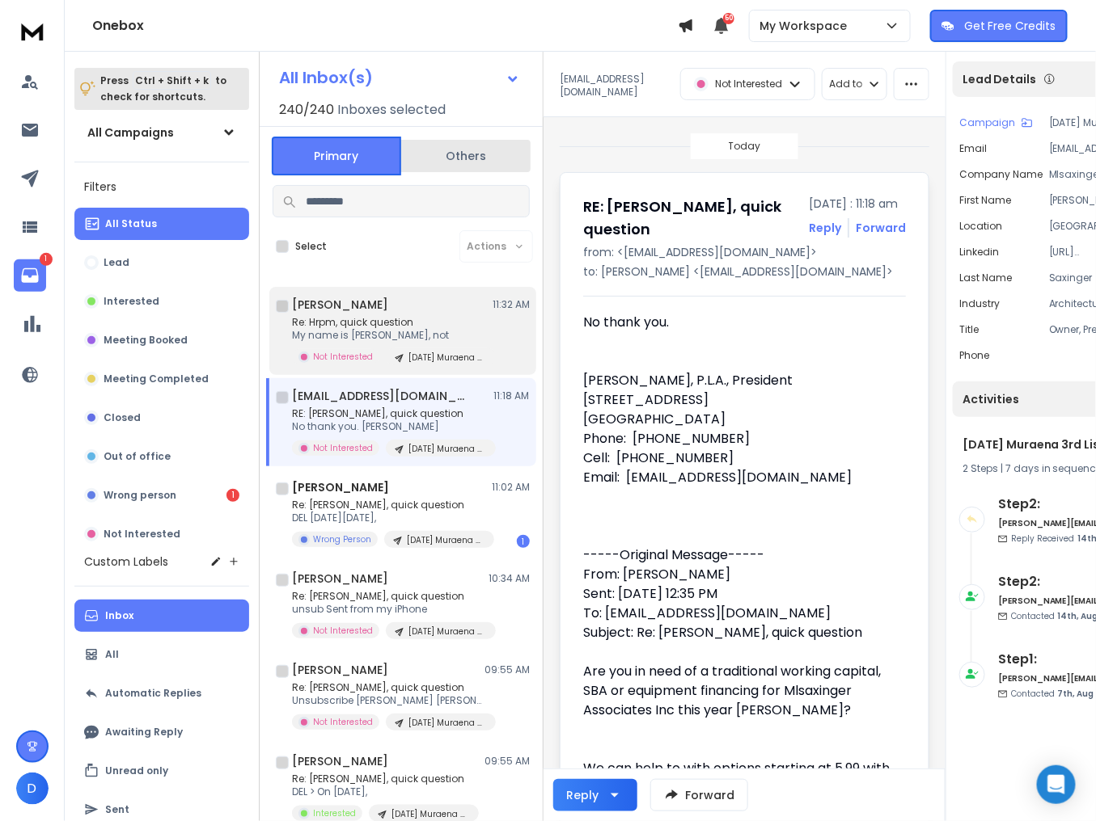
scroll to position [359, 0]
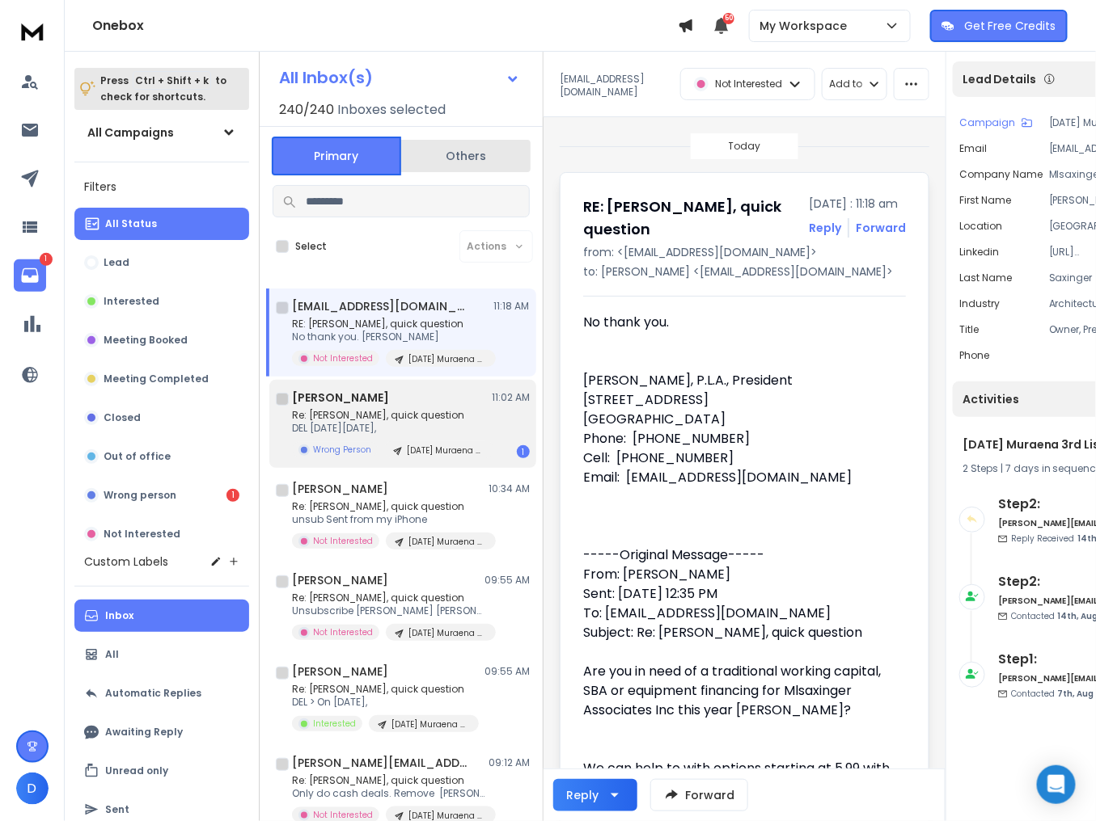
click at [395, 409] on p "Re: [PERSON_NAME], quick question" at bounding box center [389, 415] width 194 height 13
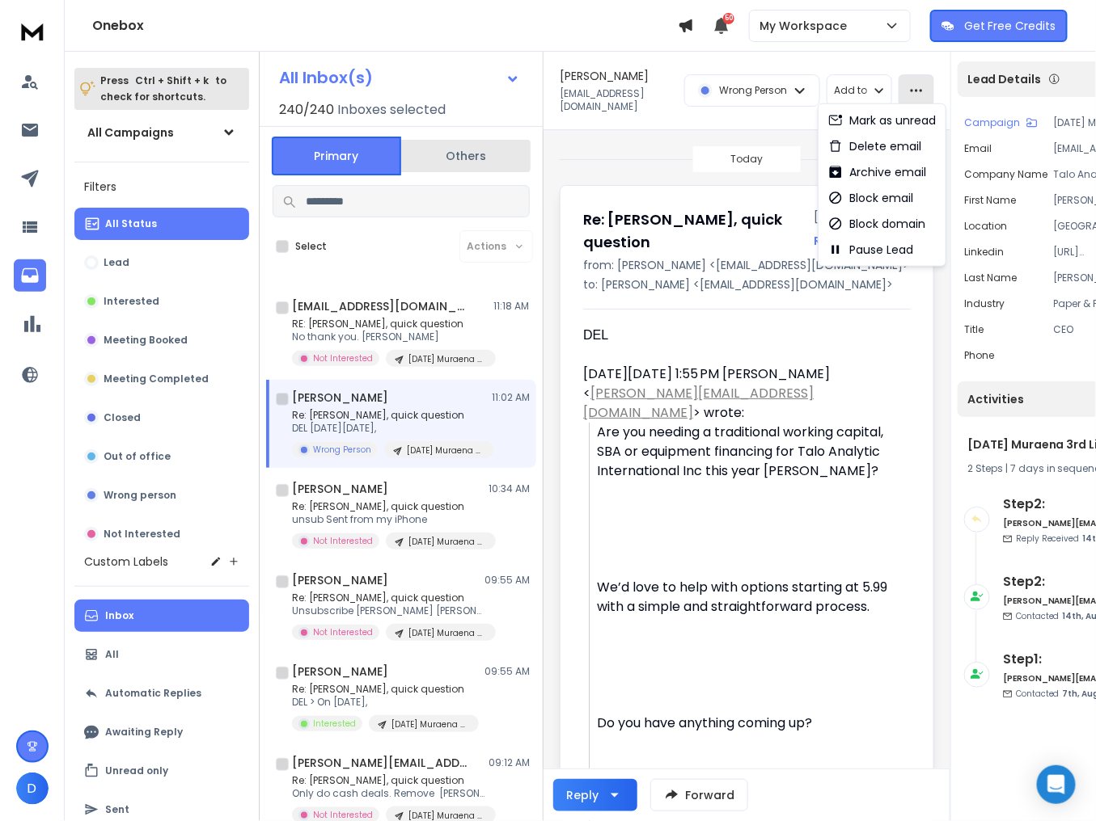
click at [923, 87] on icon "button" at bounding box center [916, 90] width 15 height 15
click at [872, 196] on div "Block email" at bounding box center [870, 198] width 85 height 16
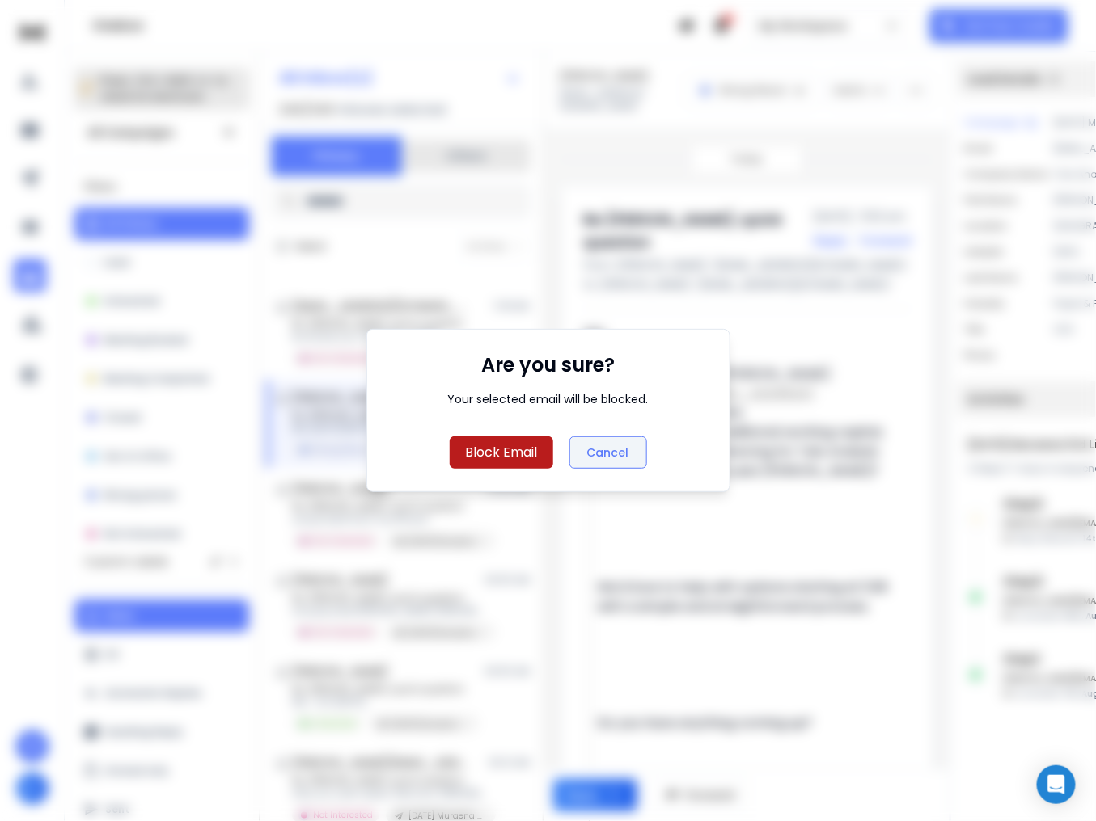
click at [463, 454] on button "Block Email" at bounding box center [501, 453] width 103 height 32
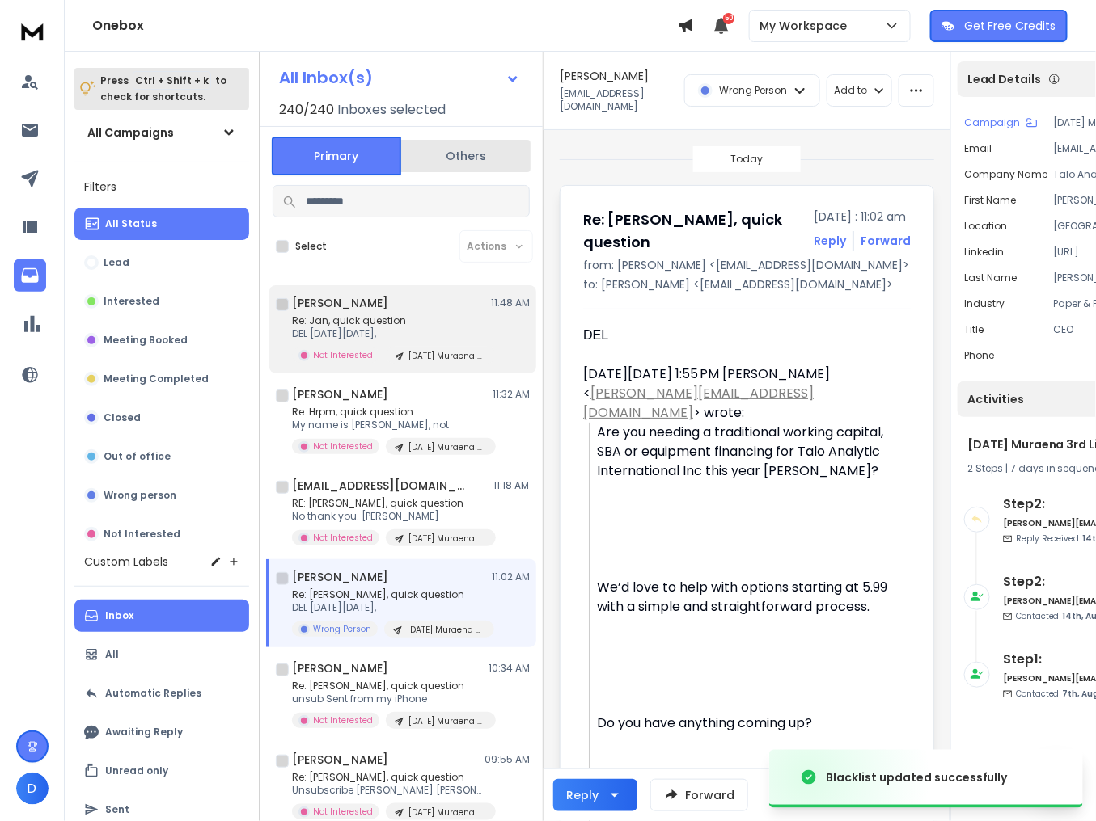
scroll to position [0, 0]
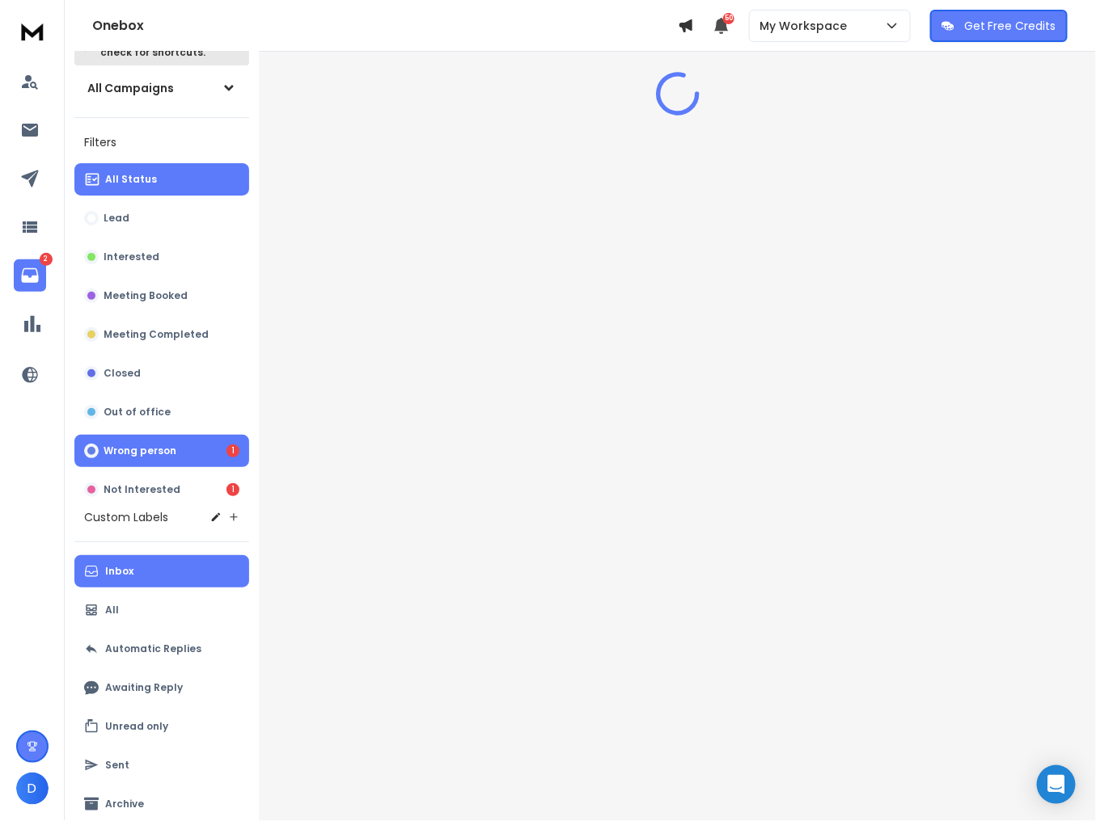
scroll to position [69, 0]
